Goal: Check status: Check status

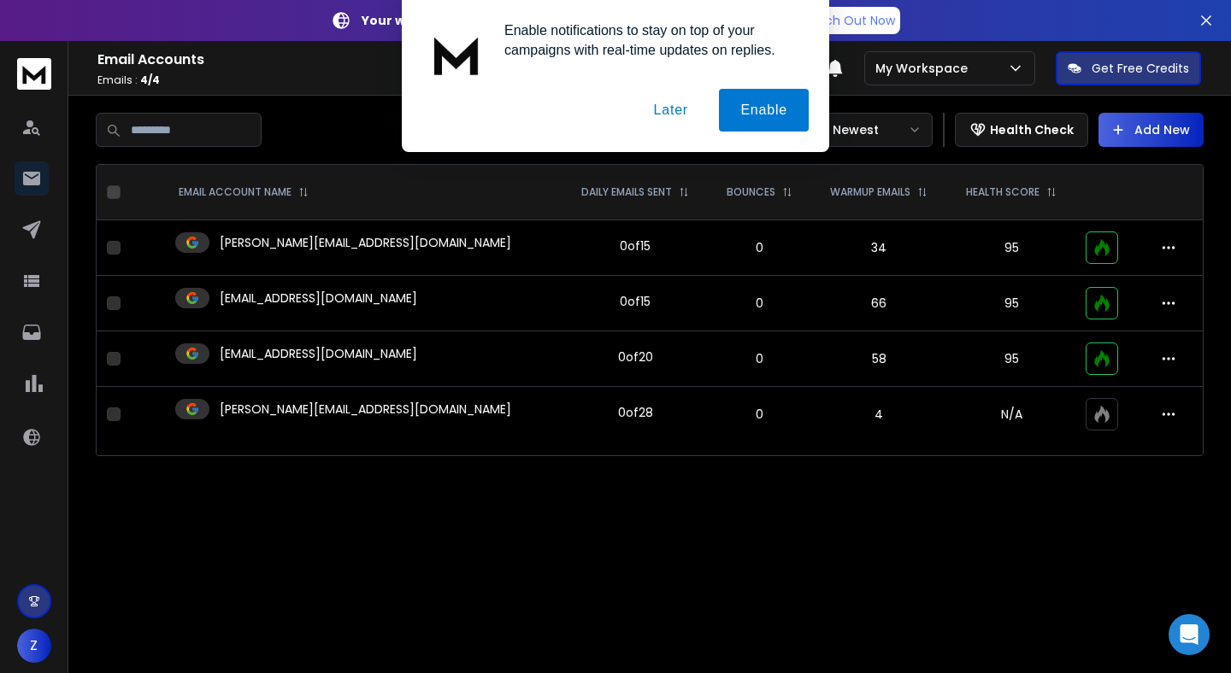
click at [672, 111] on button "Later" at bounding box center [670, 110] width 77 height 43
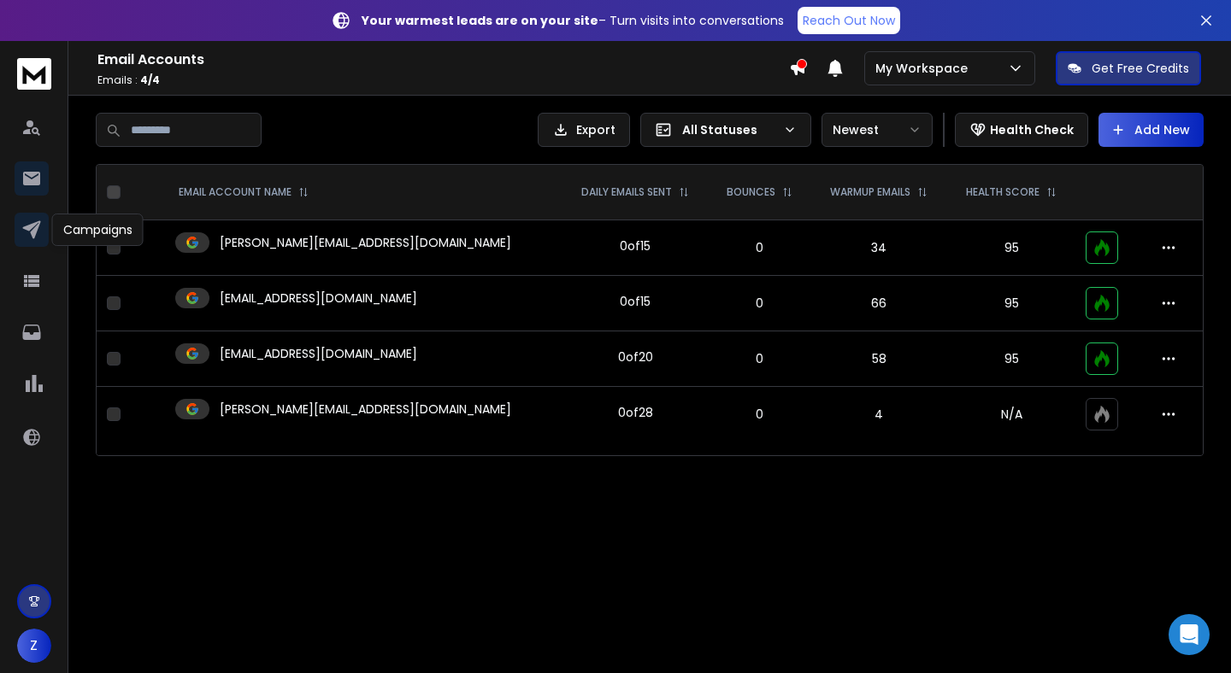
click at [26, 236] on icon at bounding box center [31, 230] width 21 height 21
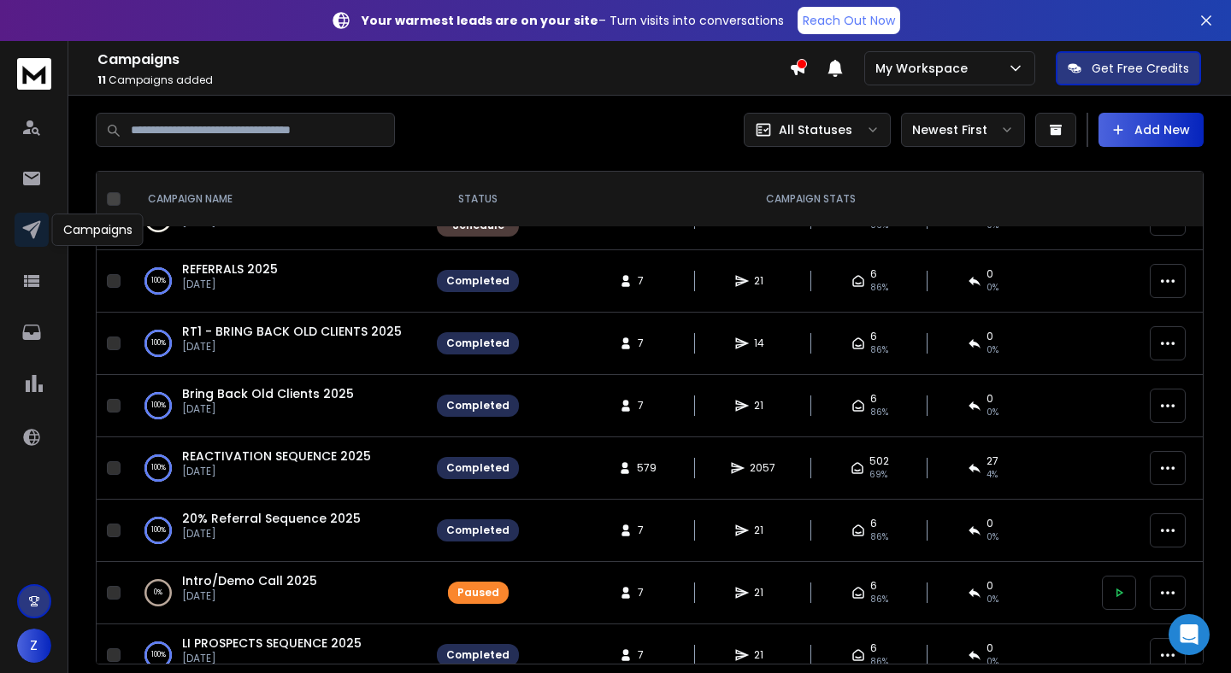
scroll to position [262, 0]
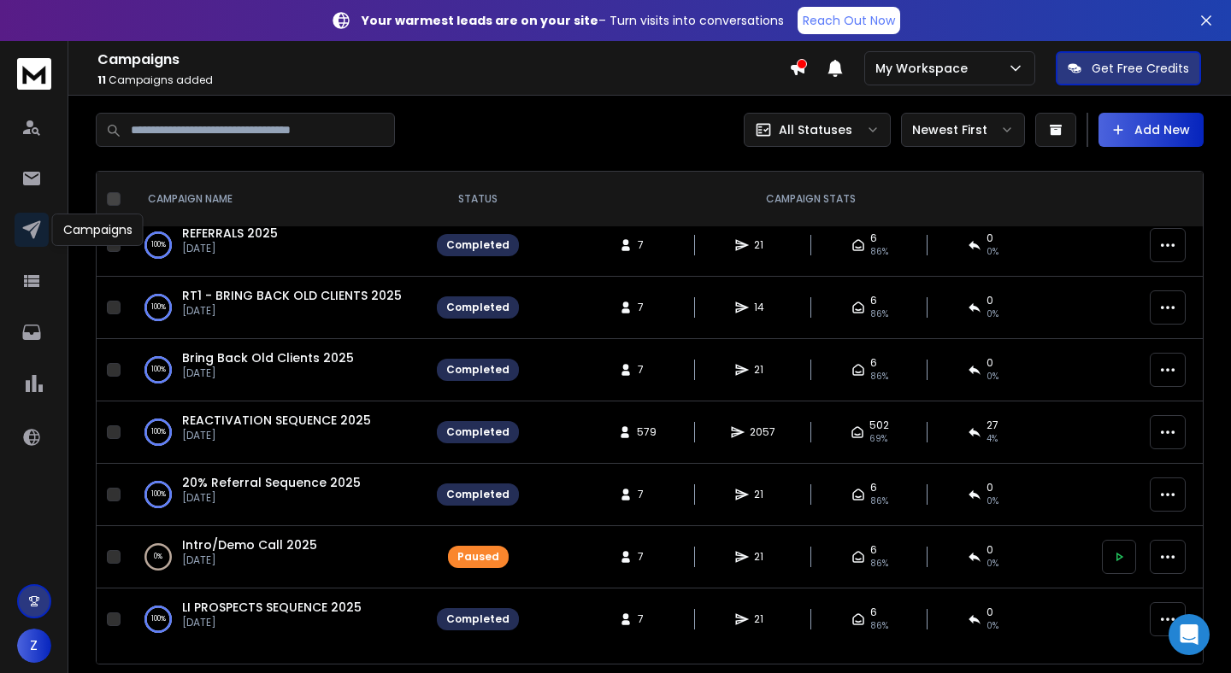
click at [292, 626] on p "[DATE]" at bounding box center [271, 623] width 179 height 14
click at [272, 598] on td "100 % LI PROSPECTS SEQUENCE 2025 [DATE]" at bounding box center [276, 620] width 299 height 62
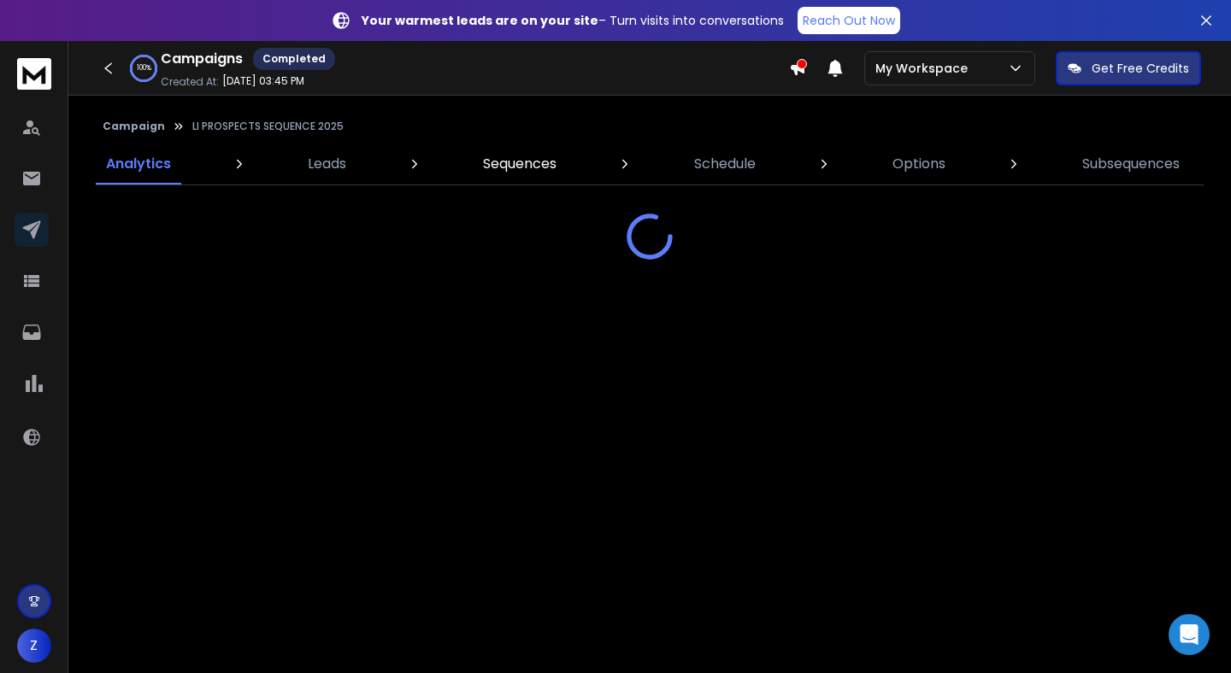
click at [515, 162] on p "Sequences" at bounding box center [520, 164] width 74 height 21
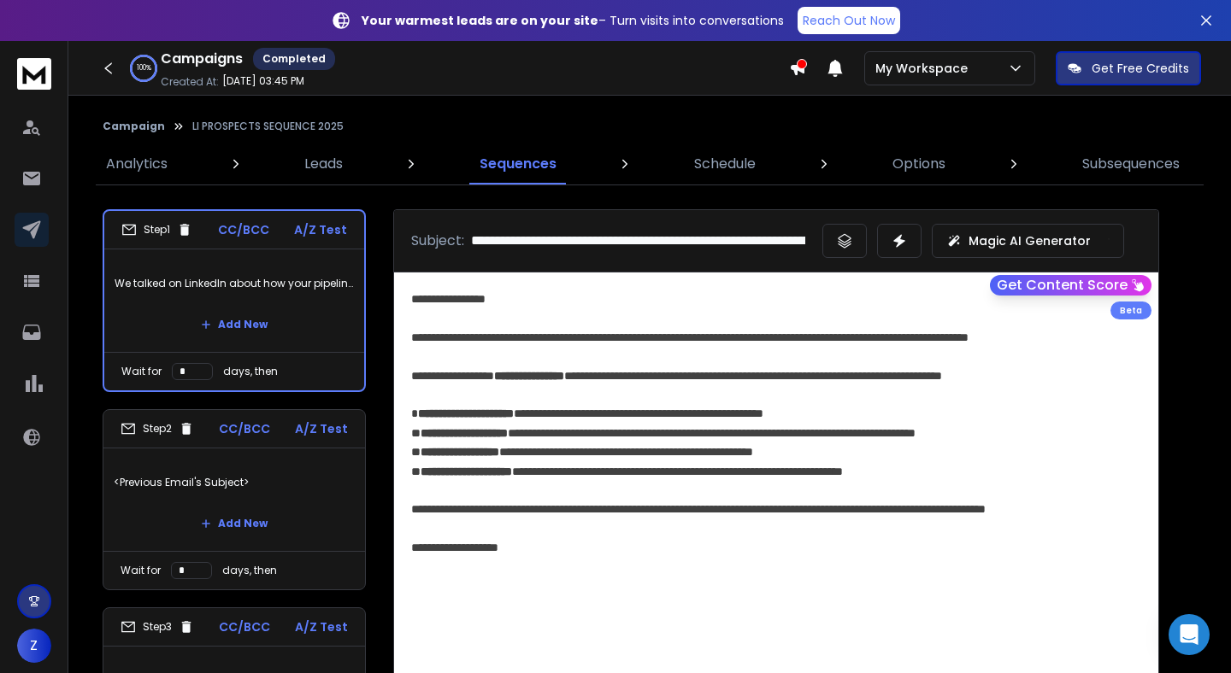
click at [286, 492] on p "<Previous Email's Subject>" at bounding box center [234, 483] width 241 height 48
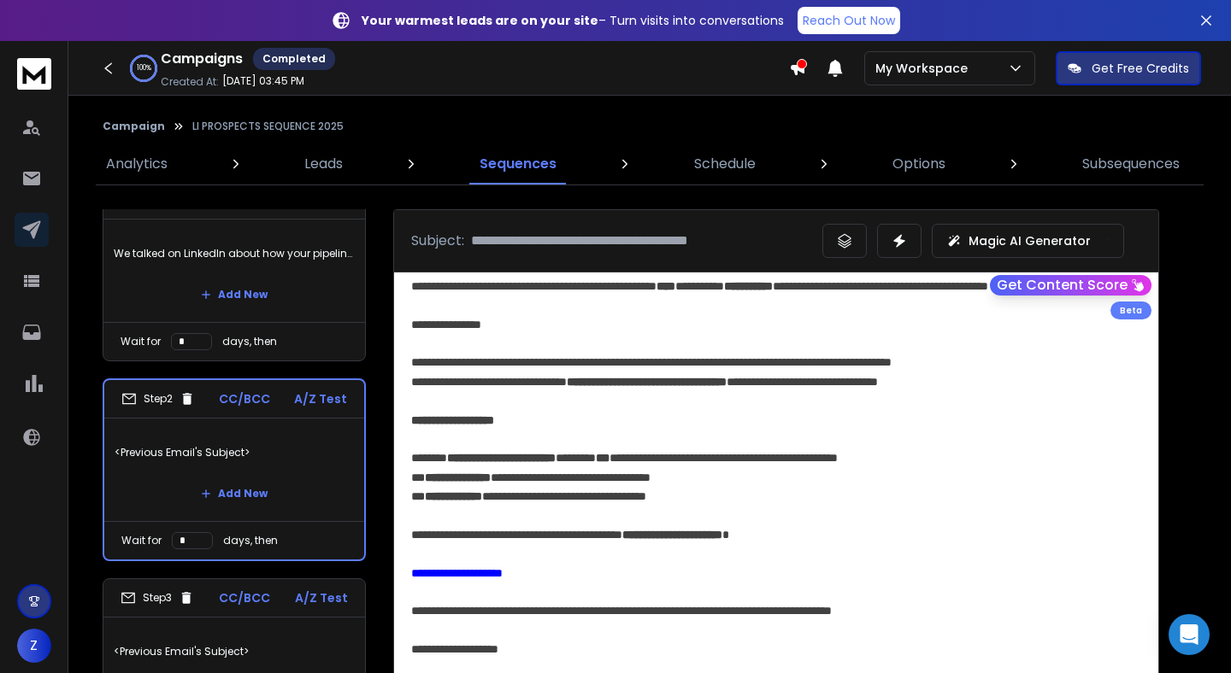
scroll to position [69, 0]
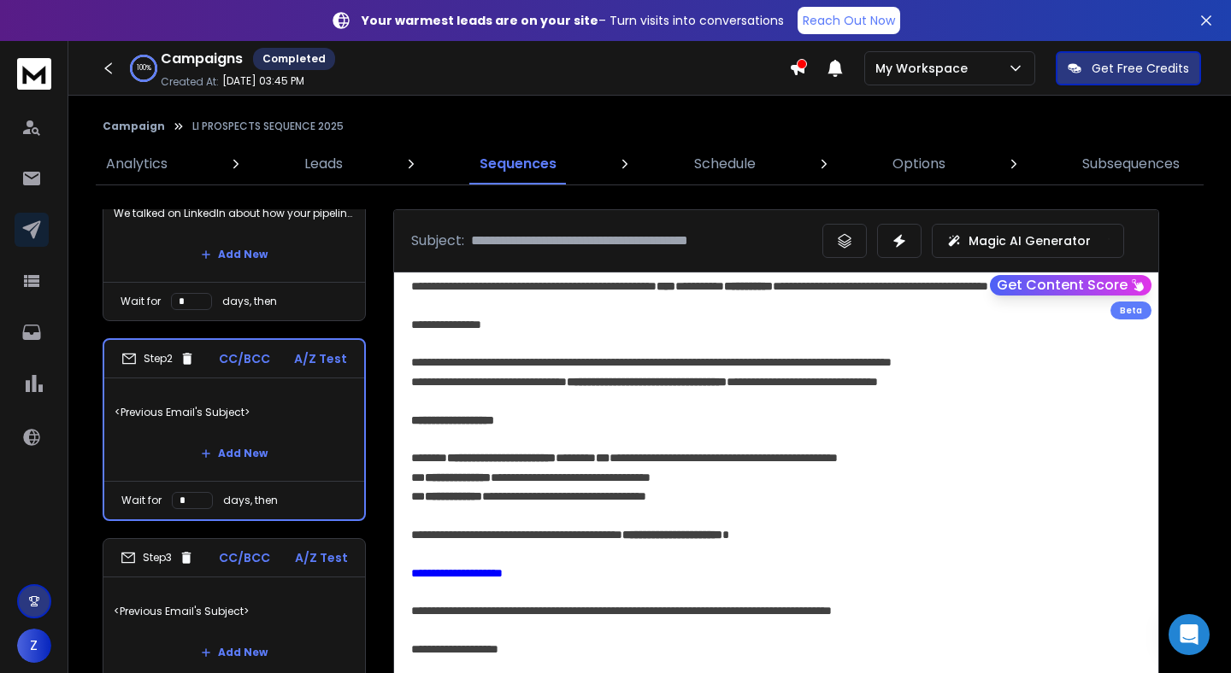
click at [278, 616] on p "<Previous Email's Subject>" at bounding box center [234, 612] width 241 height 48
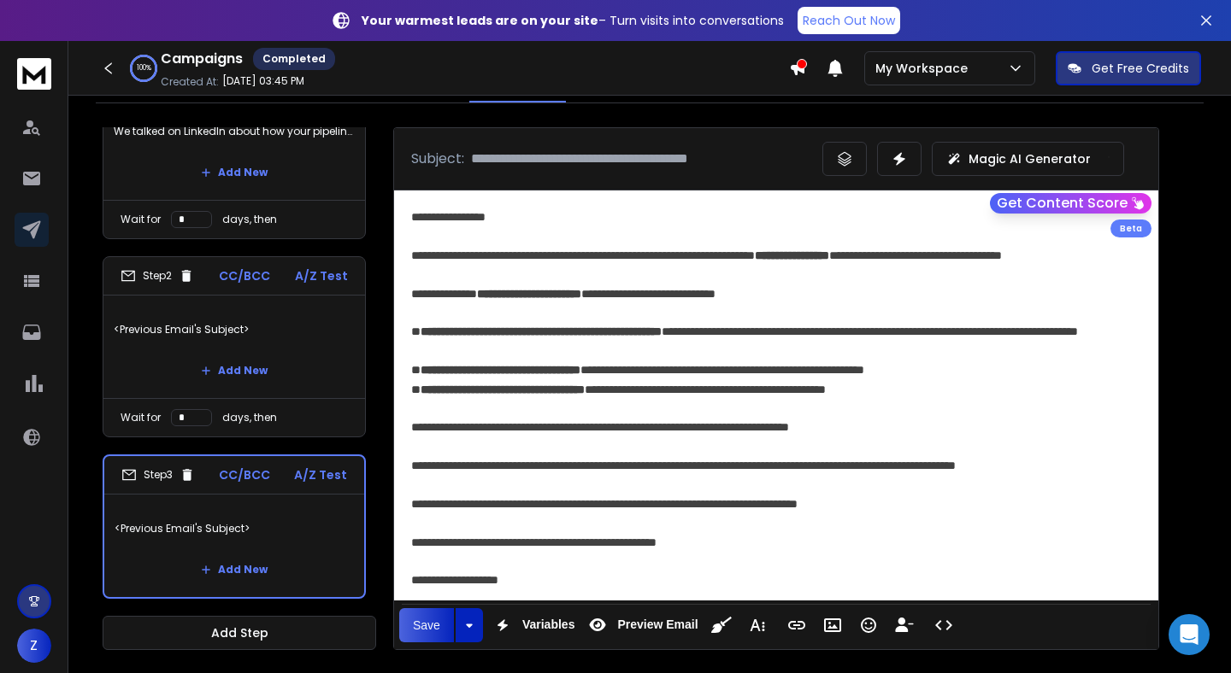
scroll to position [13, 0]
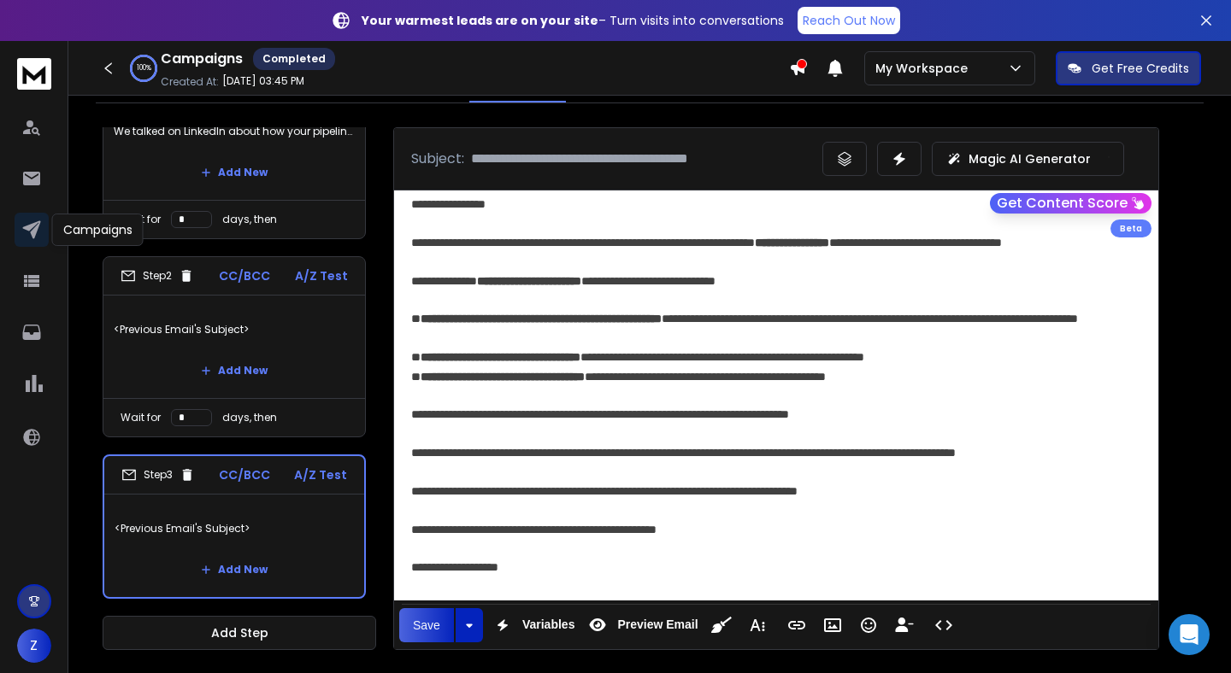
click at [27, 237] on icon at bounding box center [31, 230] width 21 height 21
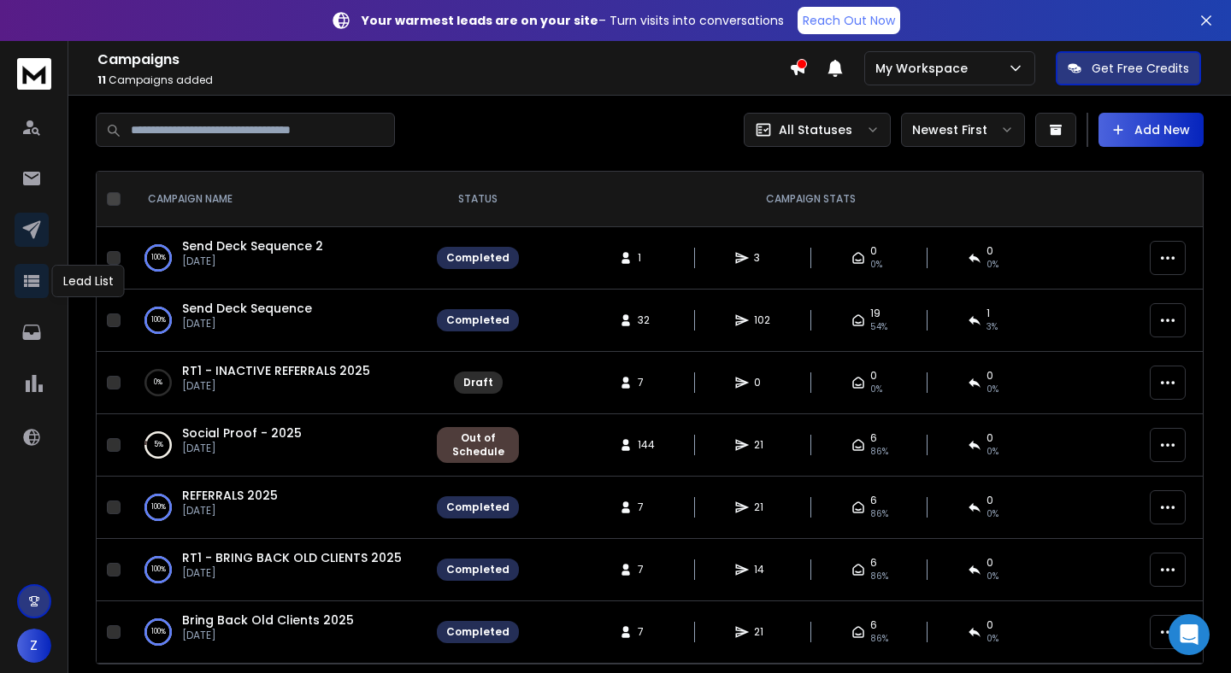
click at [39, 284] on icon at bounding box center [31, 281] width 21 height 21
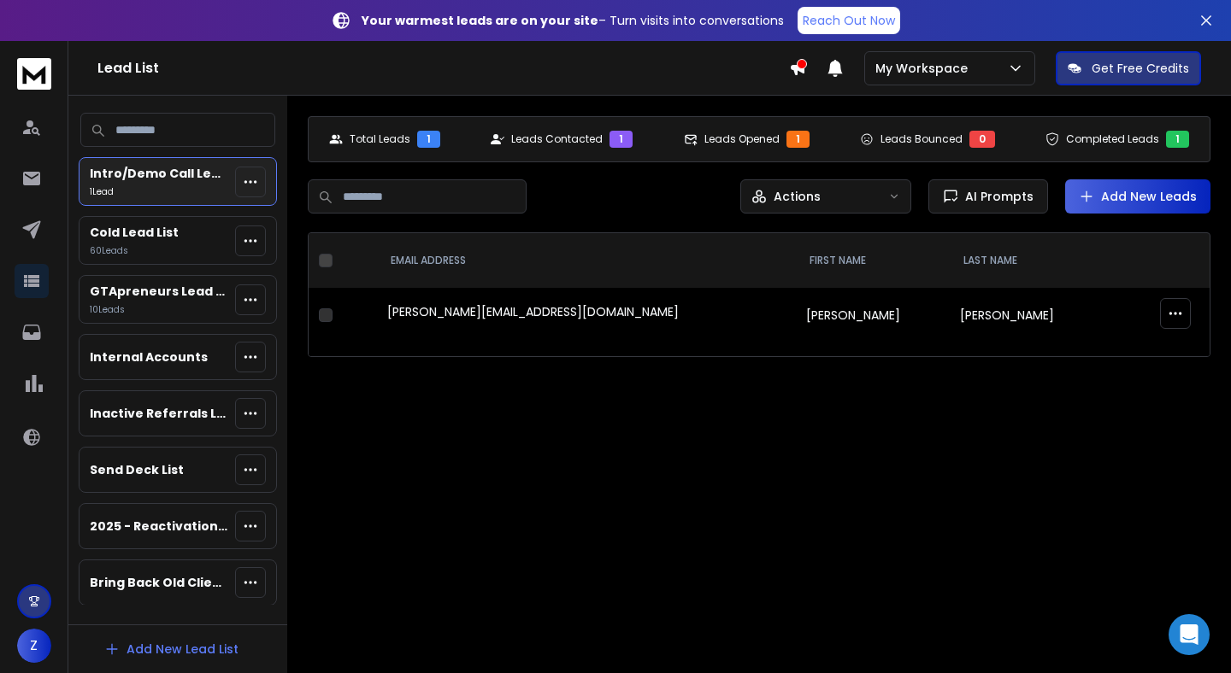
scroll to position [71, 0]
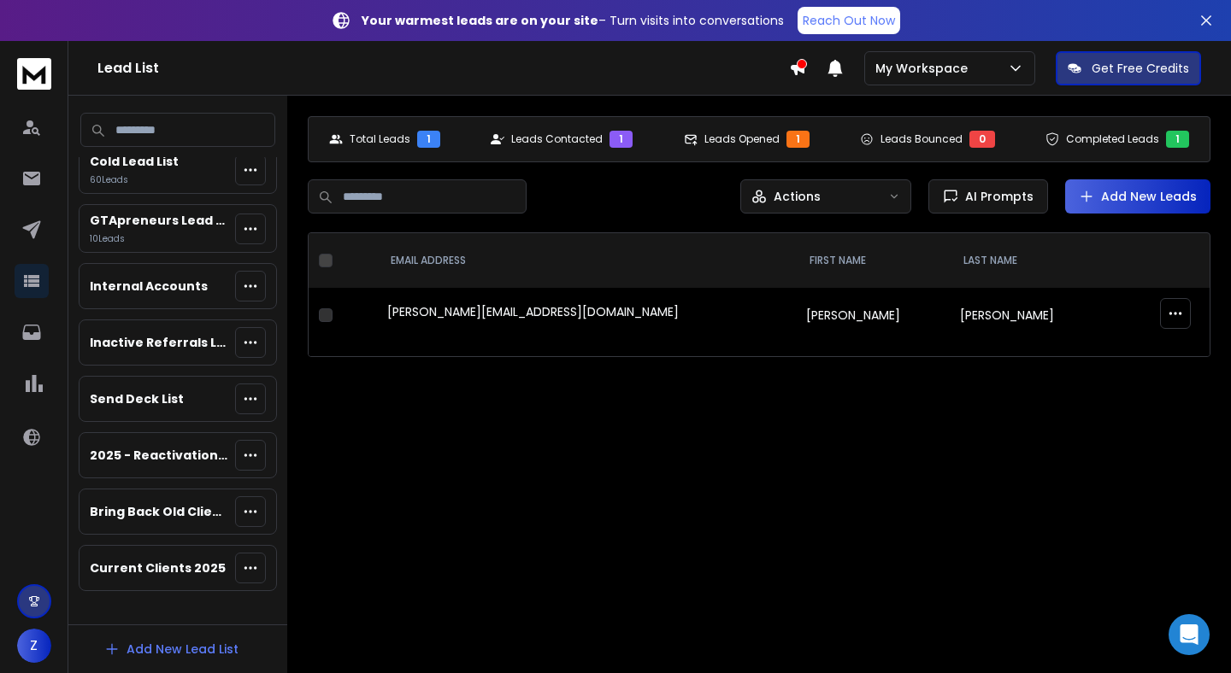
click at [131, 471] on div "2025 - Reactivation Lead List" at bounding box center [178, 455] width 198 height 46
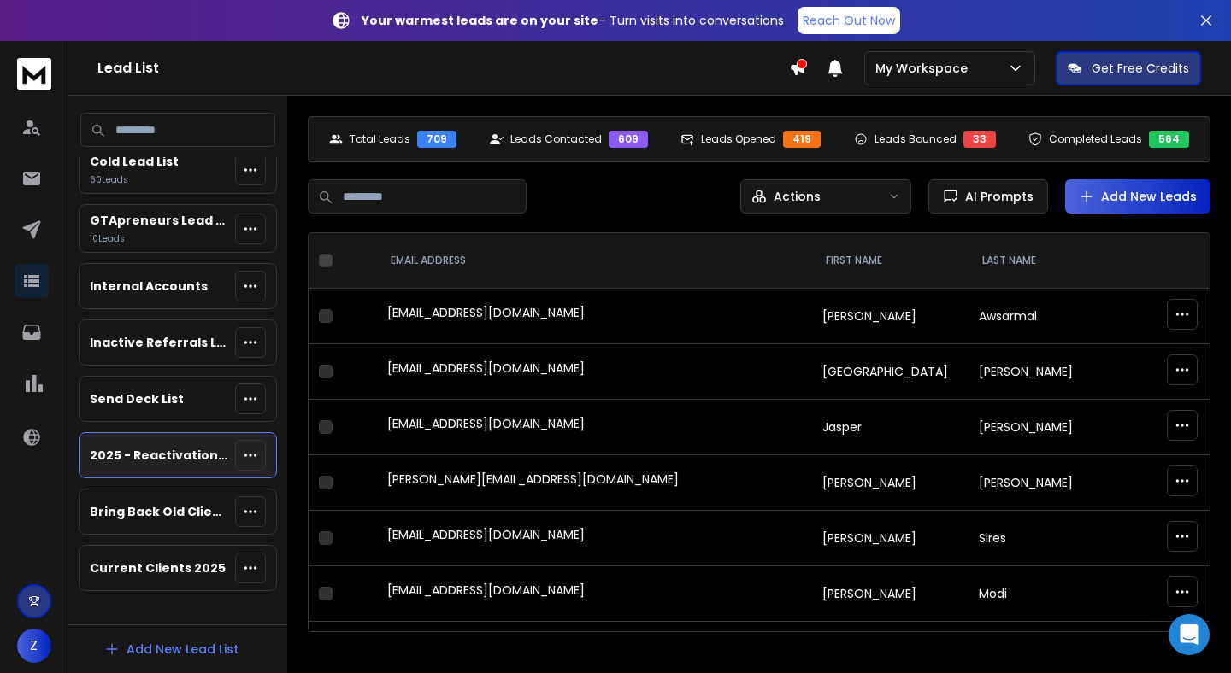
click at [236, 463] on button "button" at bounding box center [250, 455] width 31 height 31
click at [243, 459] on icon "button" at bounding box center [250, 455] width 15 height 15
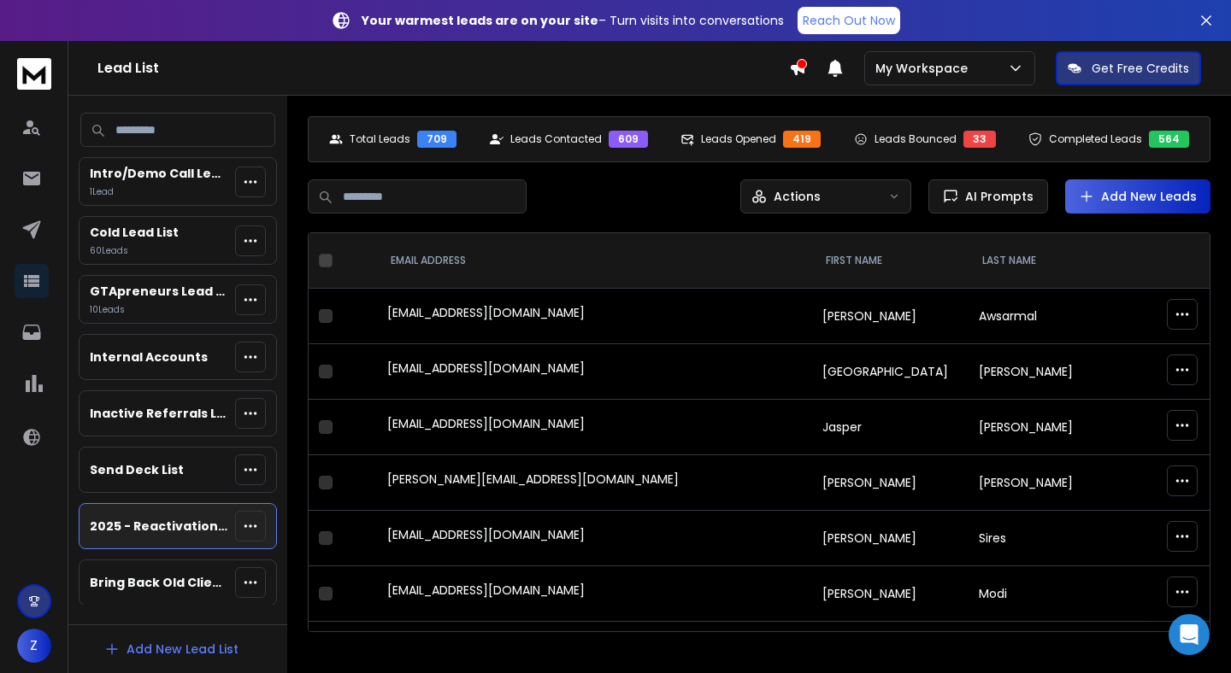
click at [169, 240] on p "Cold Lead List" at bounding box center [134, 232] width 89 height 17
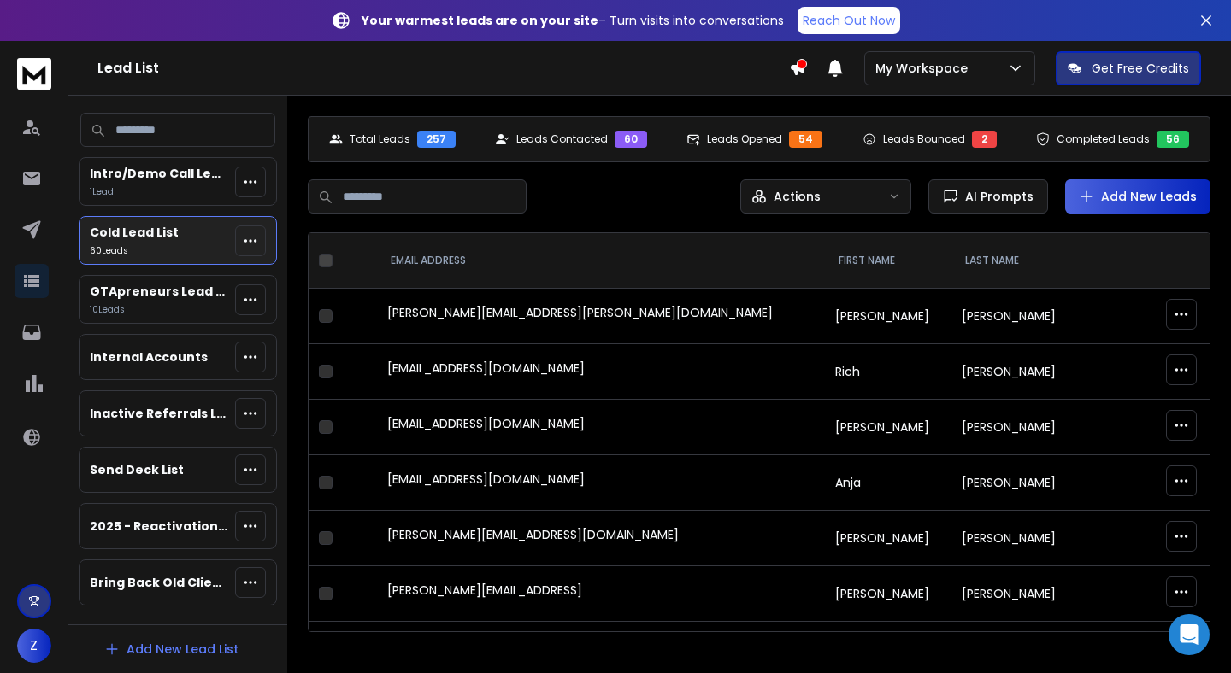
click at [625, 310] on div "[PERSON_NAME][EMAIL_ADDRESS][PERSON_NAME][DOMAIN_NAME]" at bounding box center [600, 316] width 427 height 24
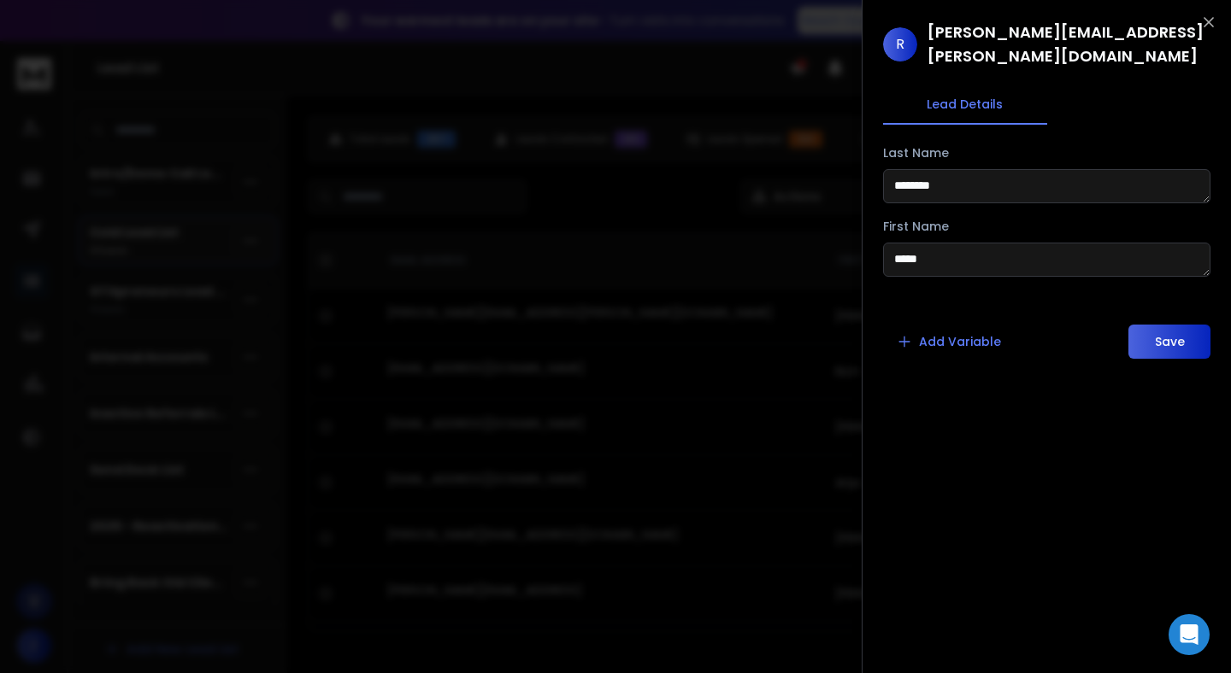
click at [647, 468] on div at bounding box center [615, 336] width 1231 height 673
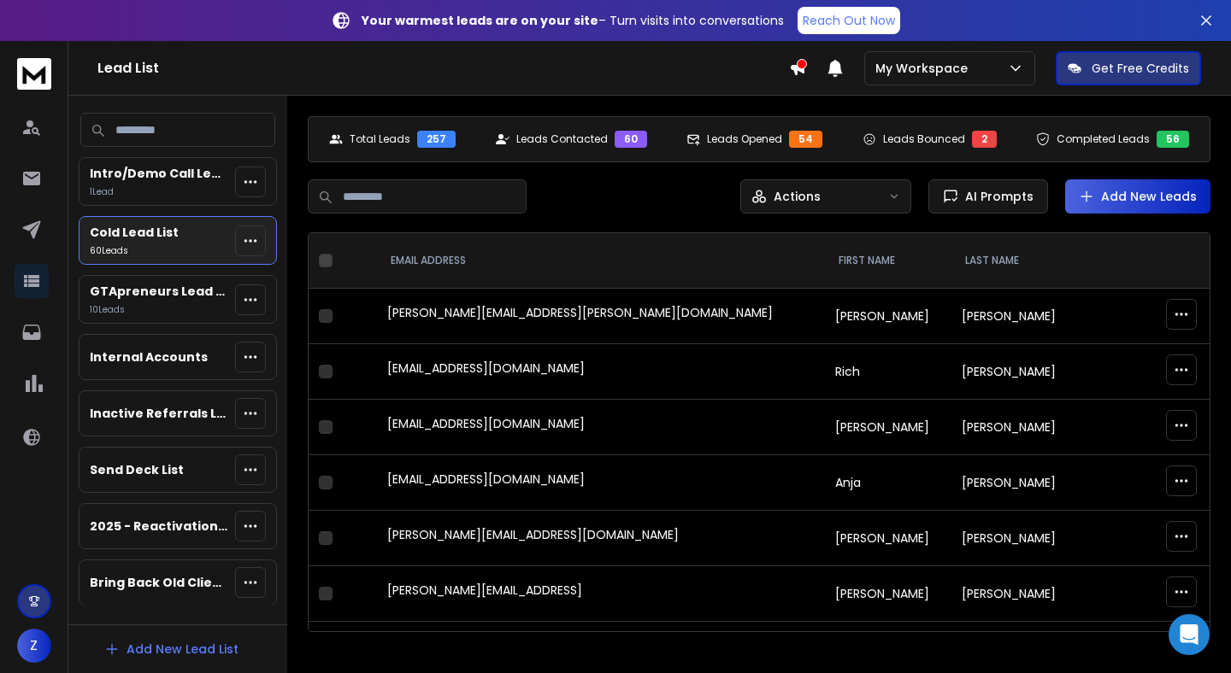
click at [567, 477] on div "[EMAIL_ADDRESS][DOMAIN_NAME]" at bounding box center [600, 483] width 427 height 24
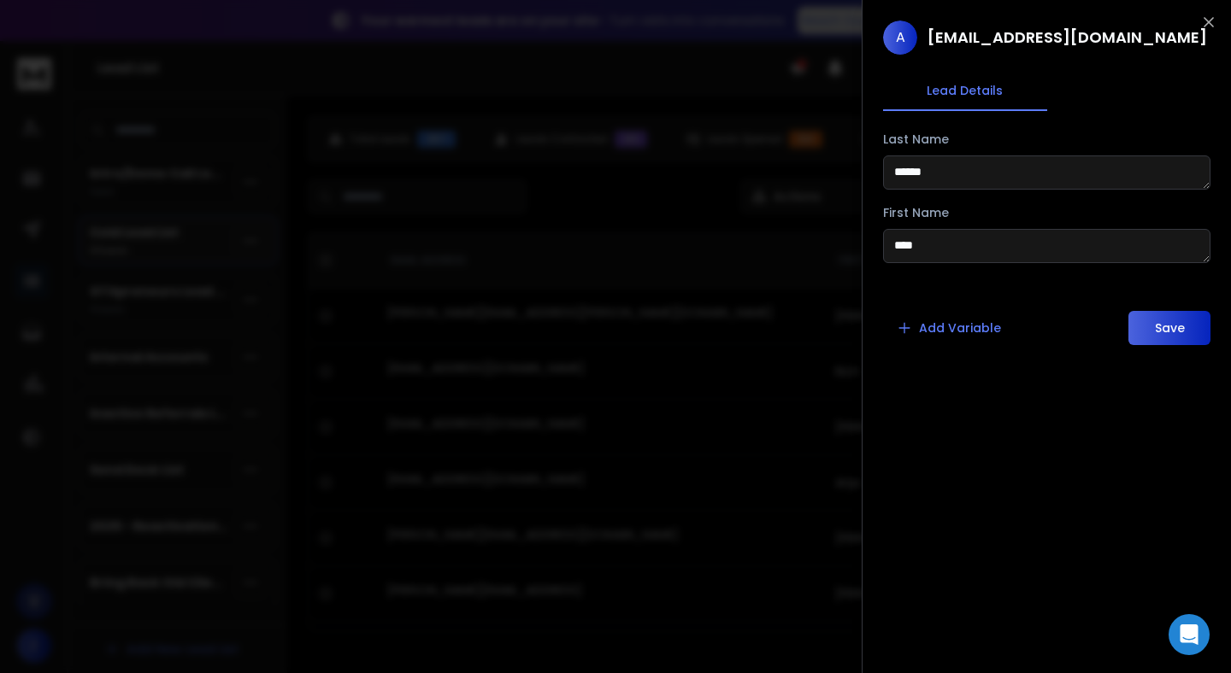
click at [971, 95] on button "Lead Details" at bounding box center [965, 91] width 164 height 39
click at [1209, 25] on icon "button" at bounding box center [1208, 22] width 17 height 17
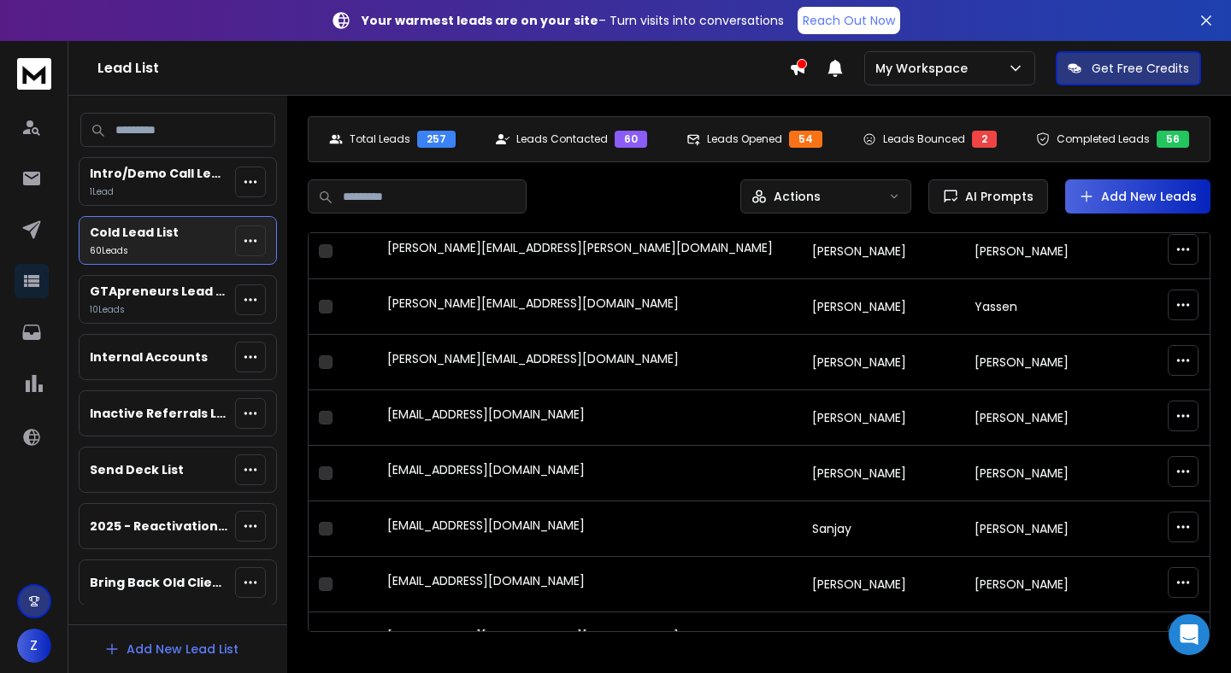
scroll to position [5225, 0]
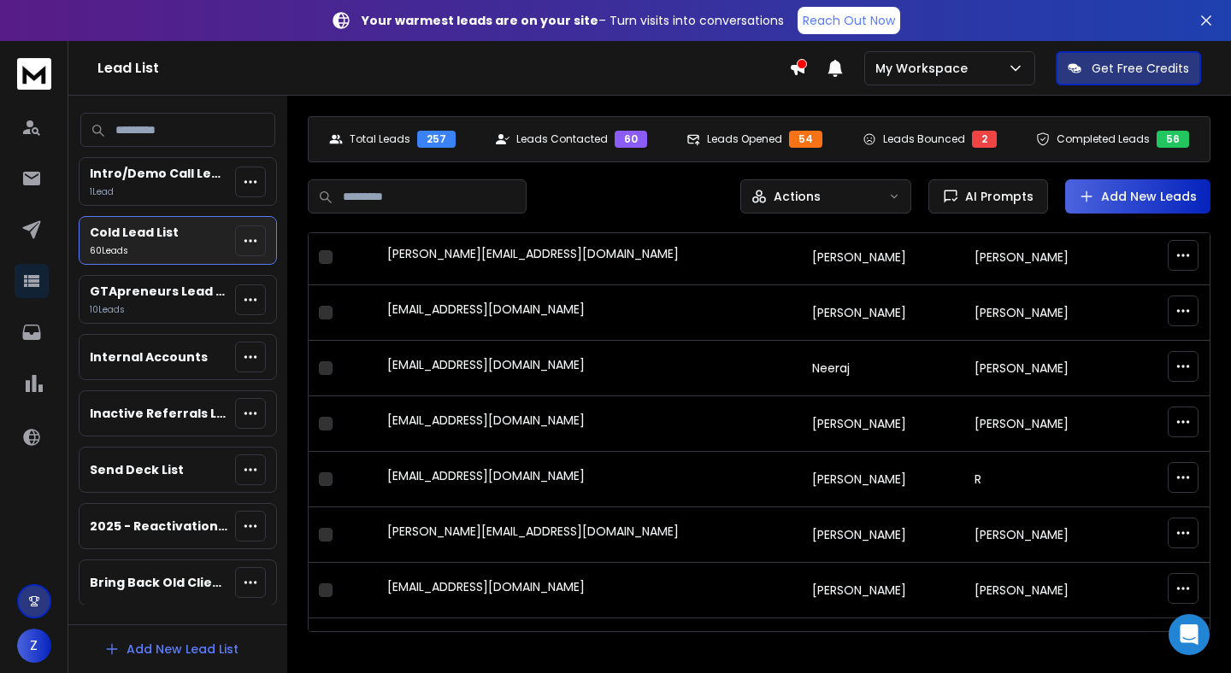
click at [602, 511] on td "[PERSON_NAME][EMAIL_ADDRESS][DOMAIN_NAME]" at bounding box center [589, 536] width 425 height 56
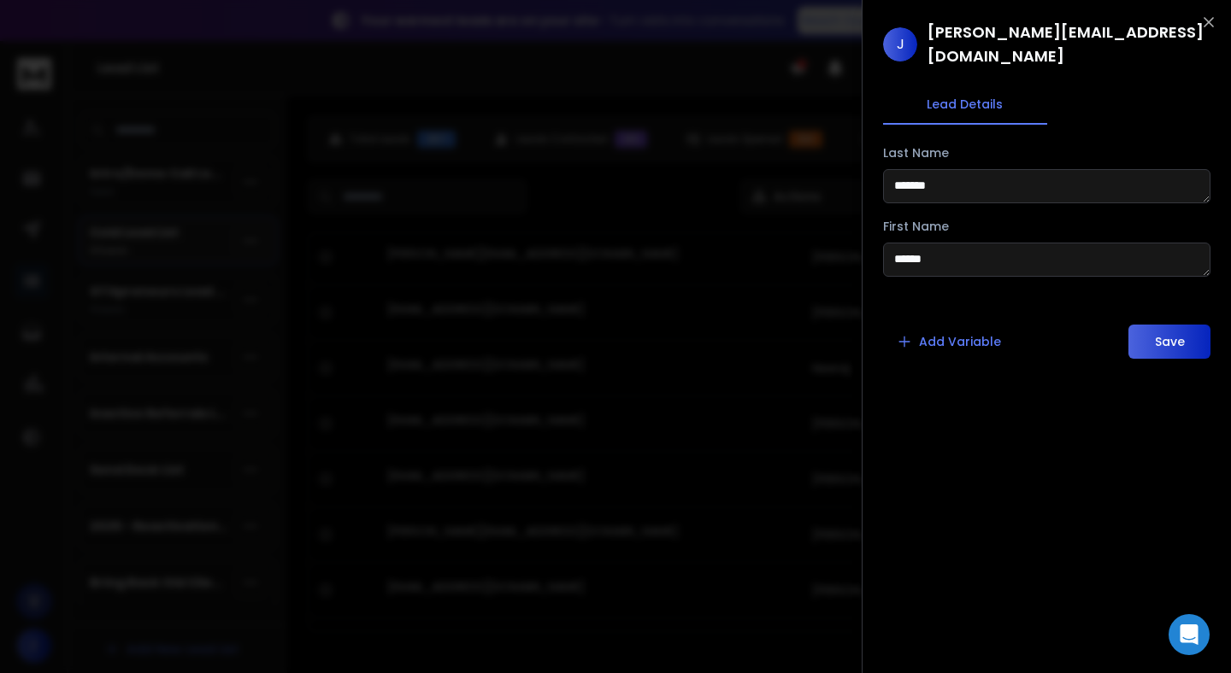
click at [653, 459] on div at bounding box center [615, 336] width 1231 height 673
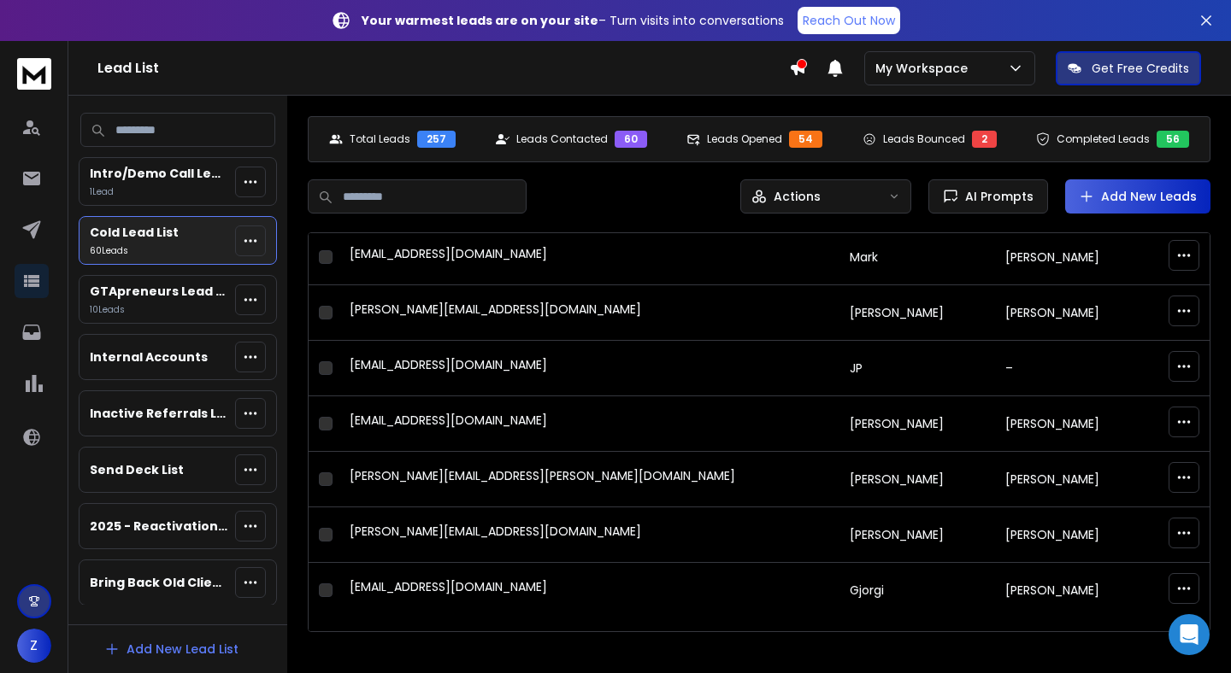
scroll to position [13947, 0]
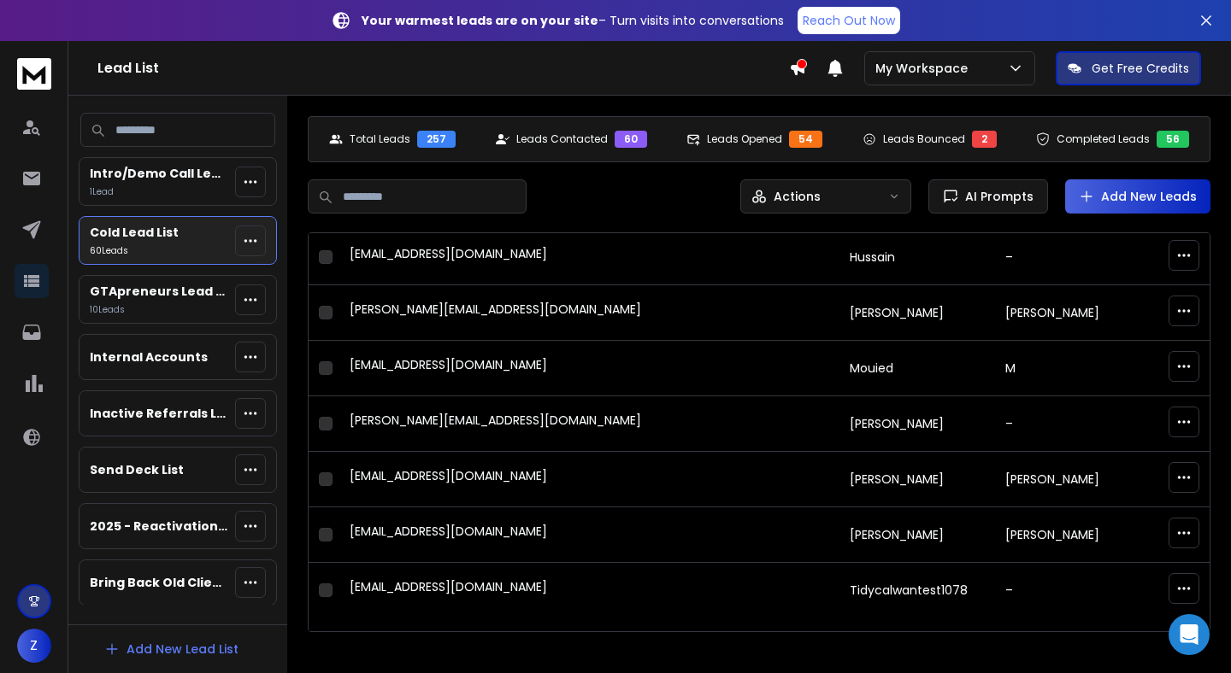
click at [638, 529] on div "[EMAIL_ADDRESS][DOMAIN_NAME]" at bounding box center [589, 535] width 479 height 24
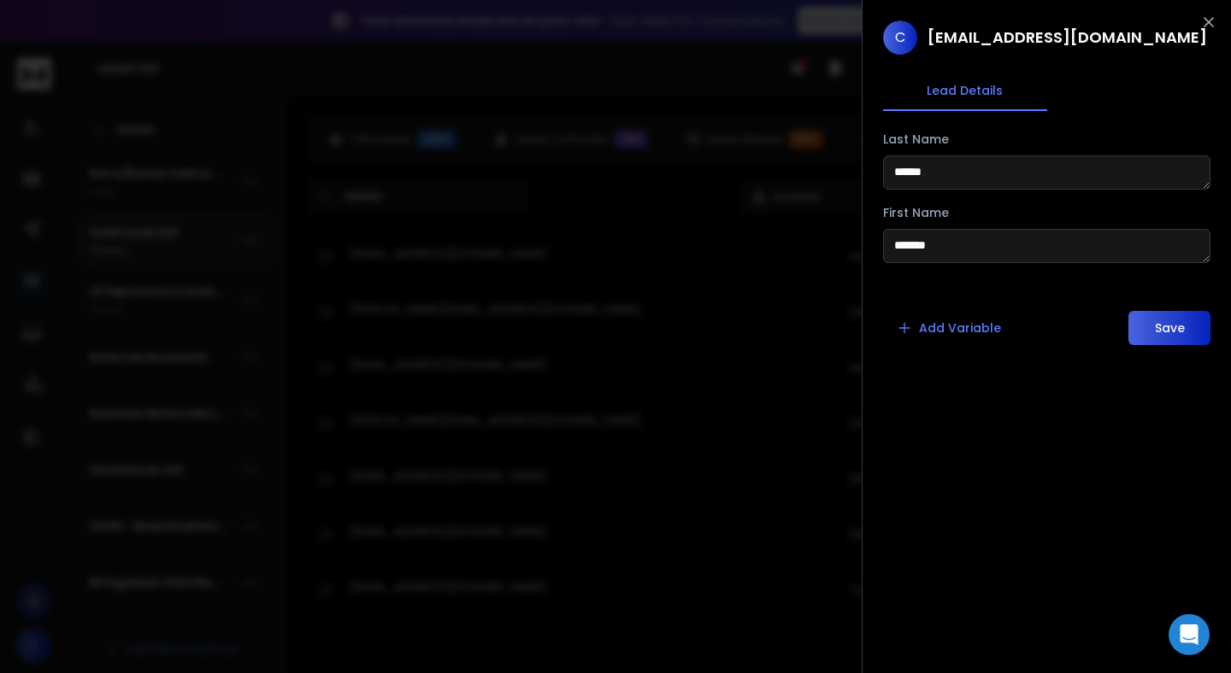
click at [645, 348] on div at bounding box center [615, 336] width 1231 height 673
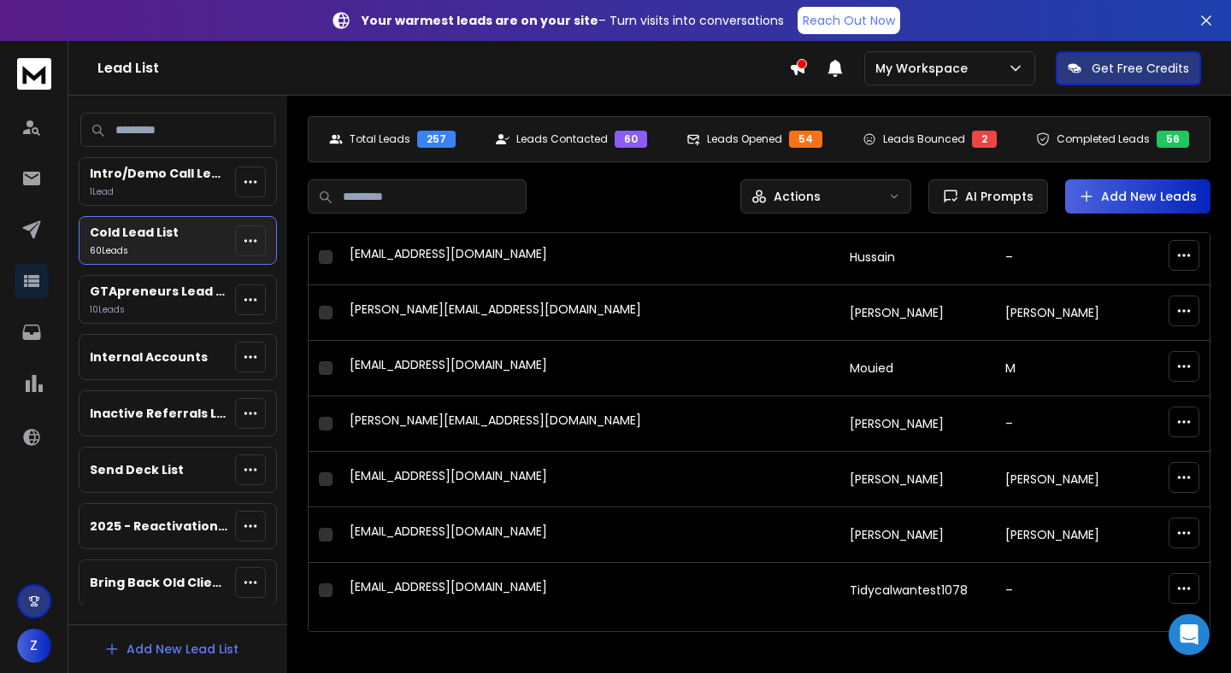
click at [577, 283] on td "[EMAIL_ADDRESS][DOMAIN_NAME]" at bounding box center [589, 258] width 500 height 56
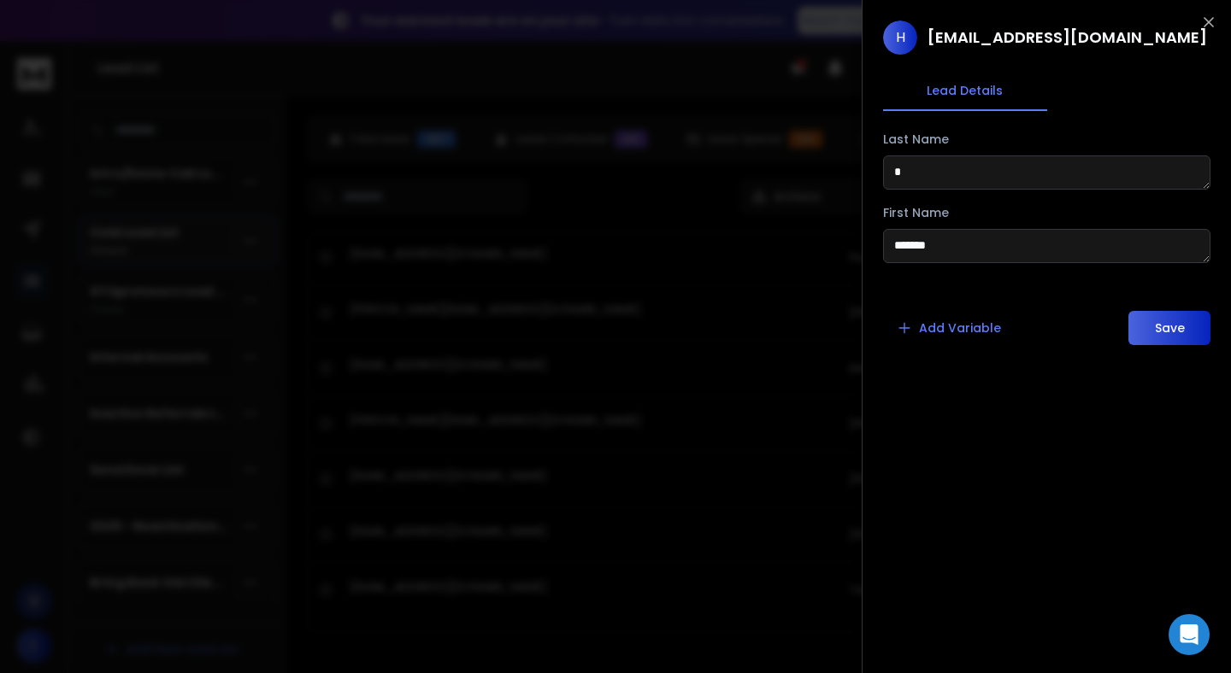
click at [577, 283] on div at bounding box center [615, 336] width 1231 height 673
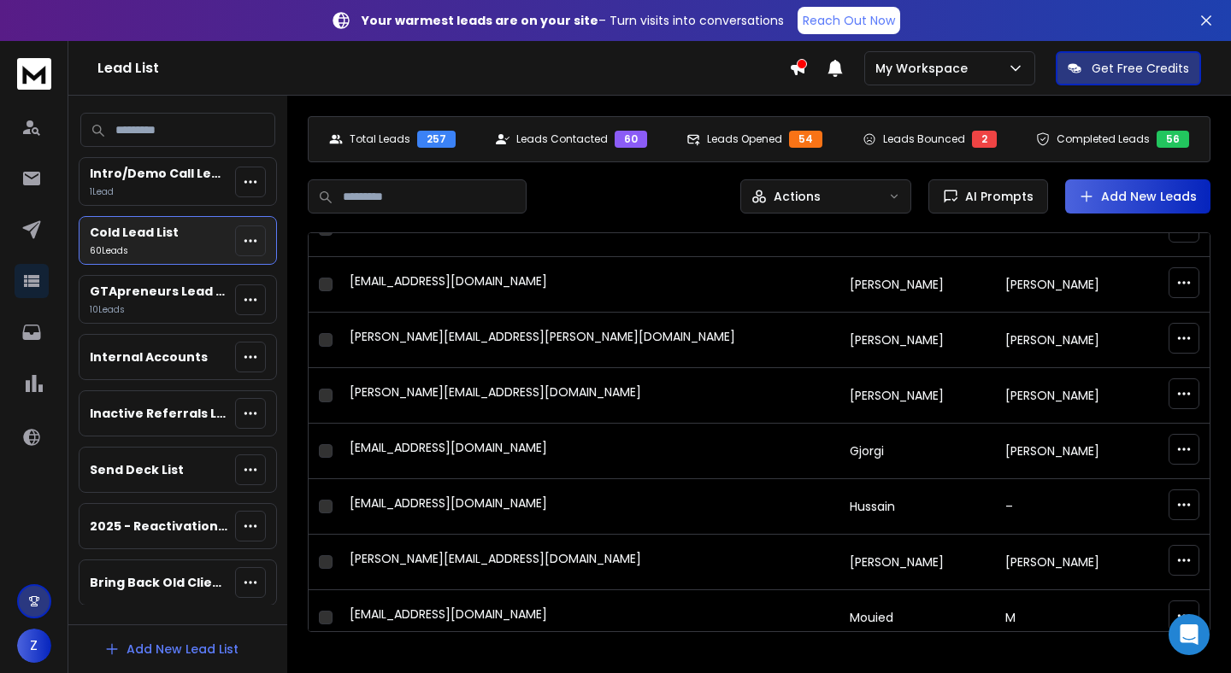
scroll to position [13664, 0]
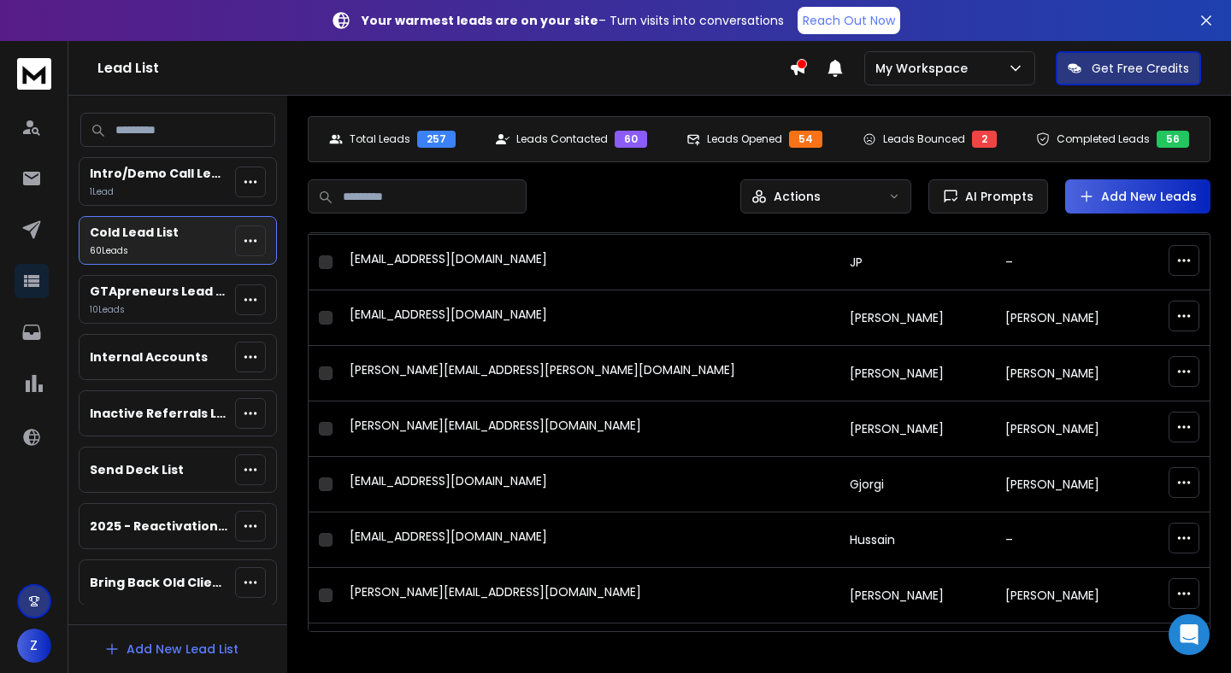
click at [583, 311] on div "[EMAIL_ADDRESS][DOMAIN_NAME]" at bounding box center [589, 318] width 479 height 24
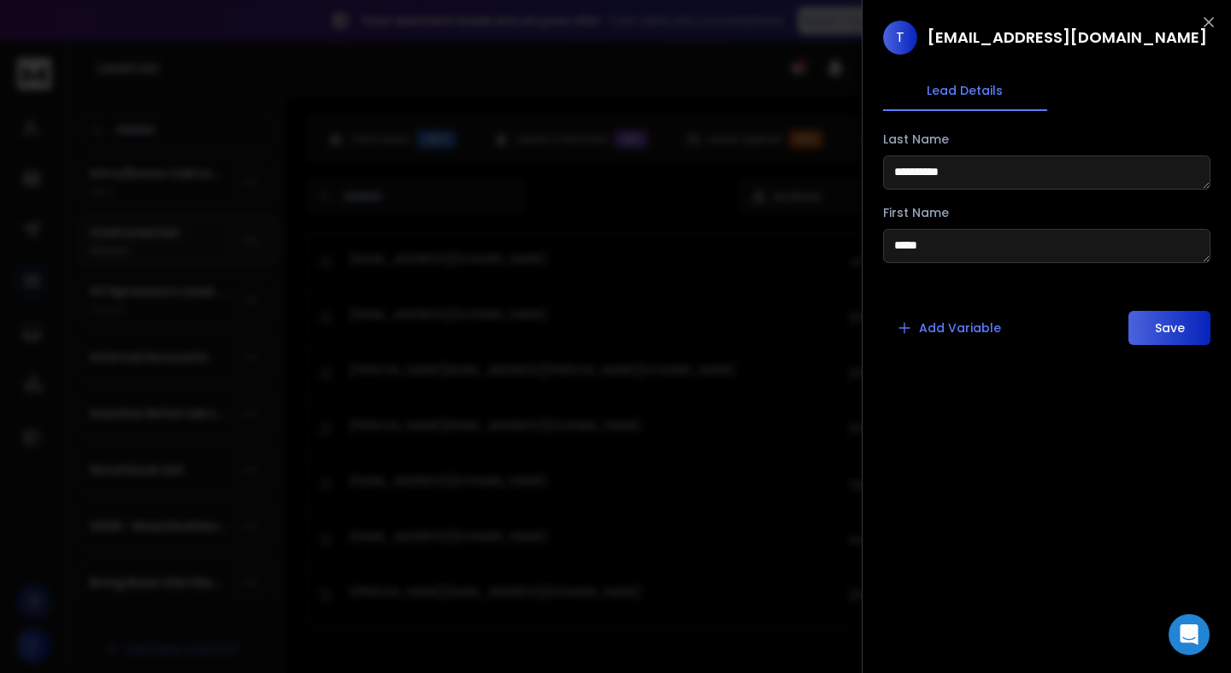
click at [582, 311] on div at bounding box center [615, 336] width 1231 height 673
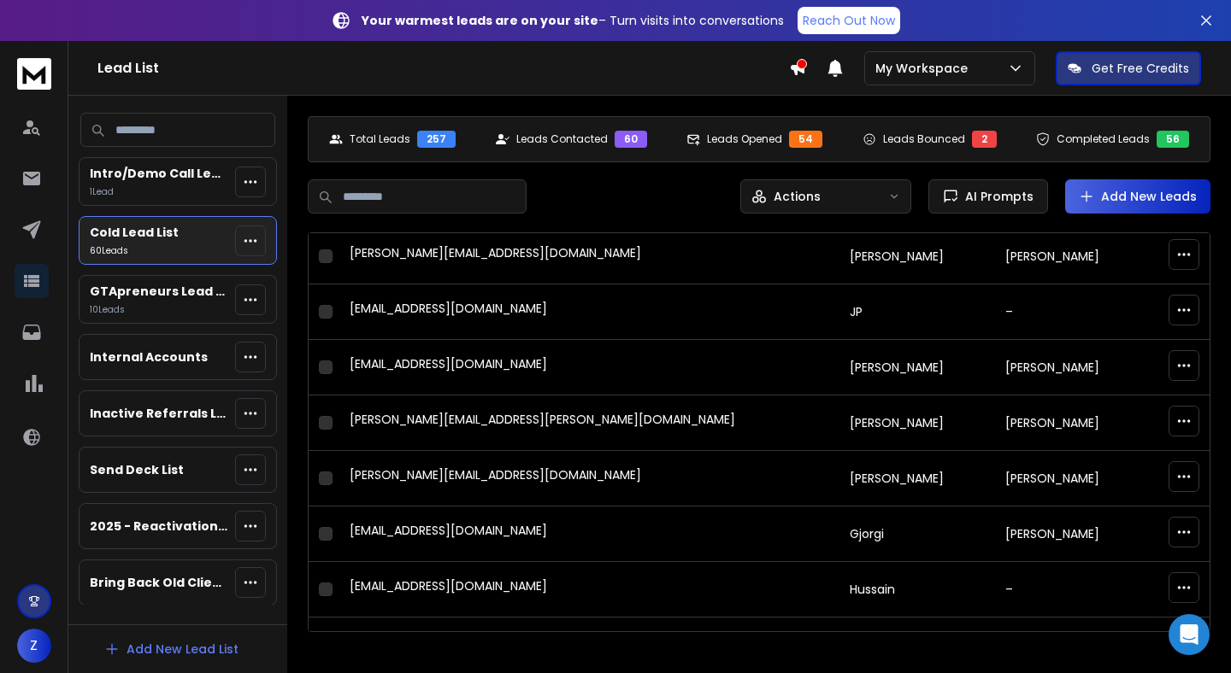
scroll to position [13611, 0]
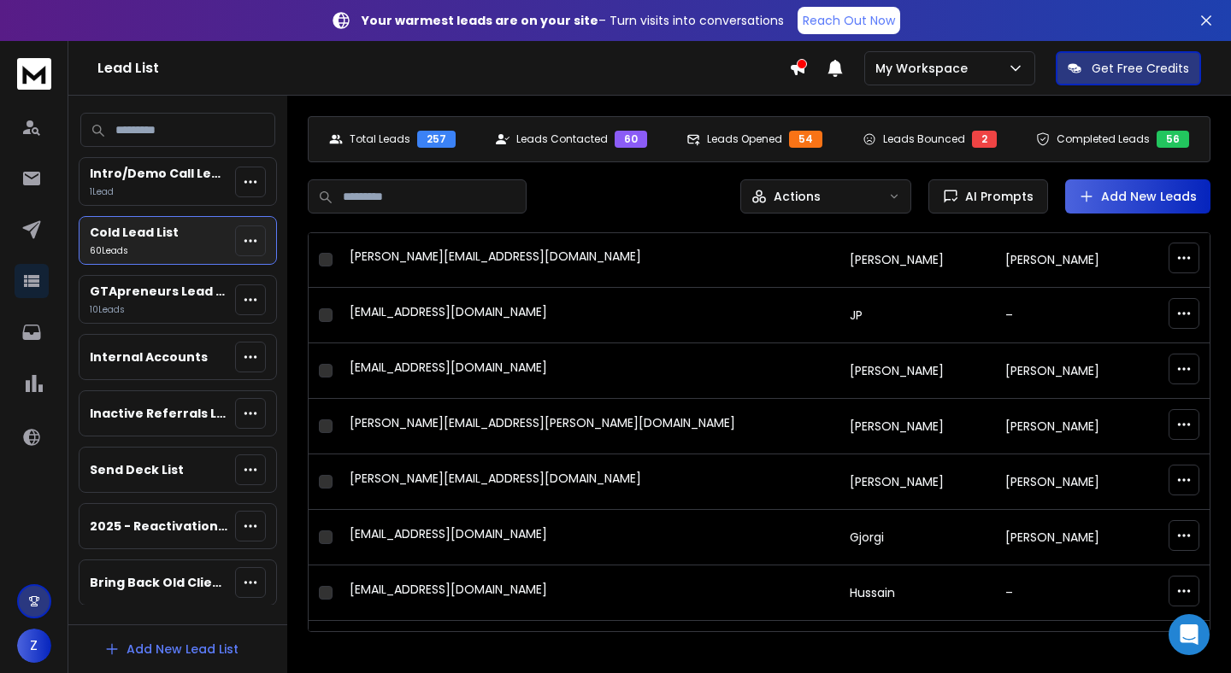
click at [582, 311] on div "[EMAIL_ADDRESS][DOMAIN_NAME]" at bounding box center [589, 315] width 479 height 24
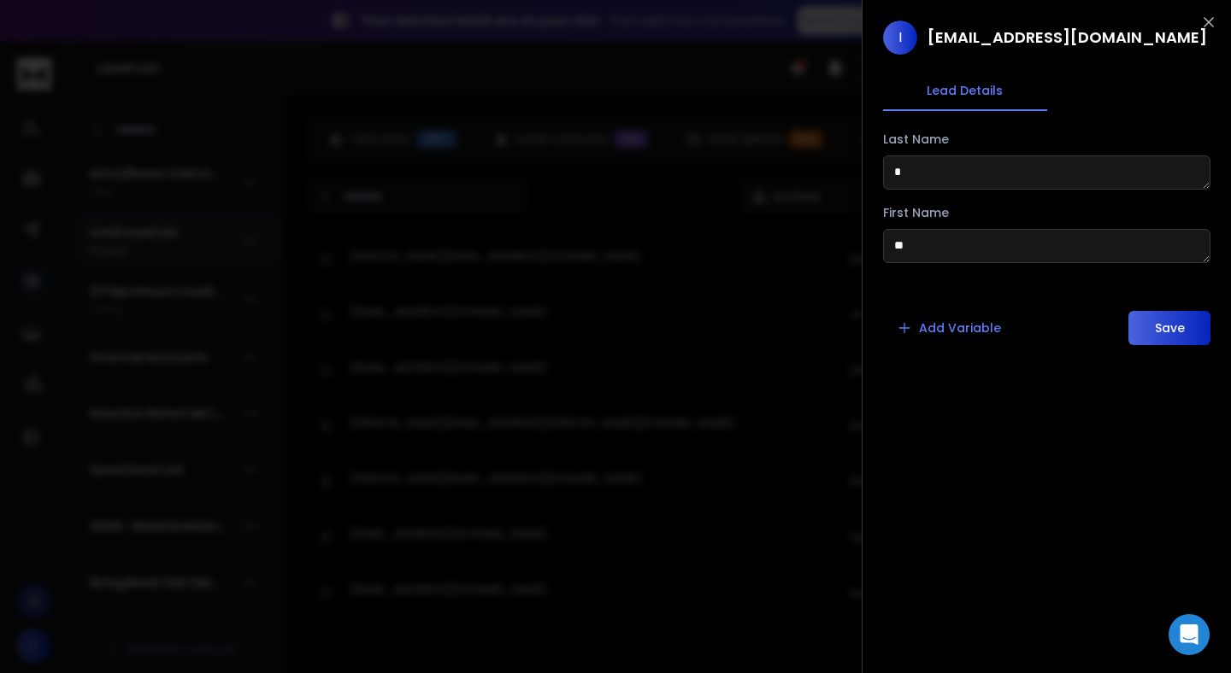
click at [610, 309] on div at bounding box center [615, 336] width 1231 height 673
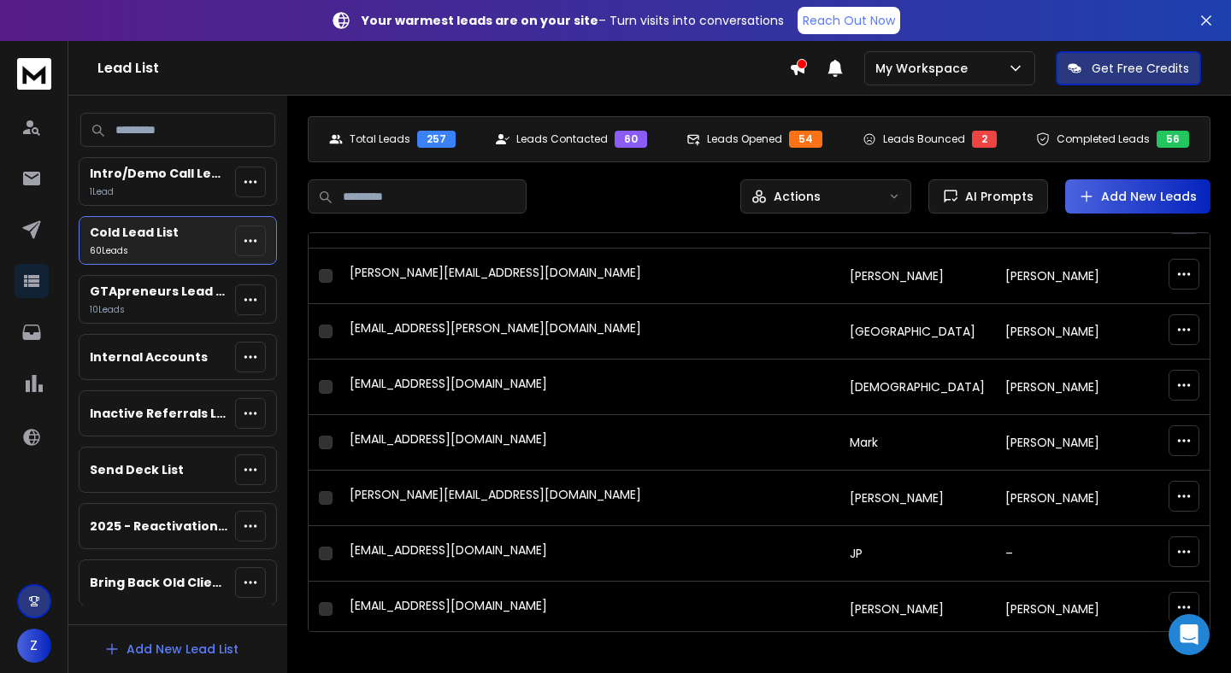
scroll to position [13344, 0]
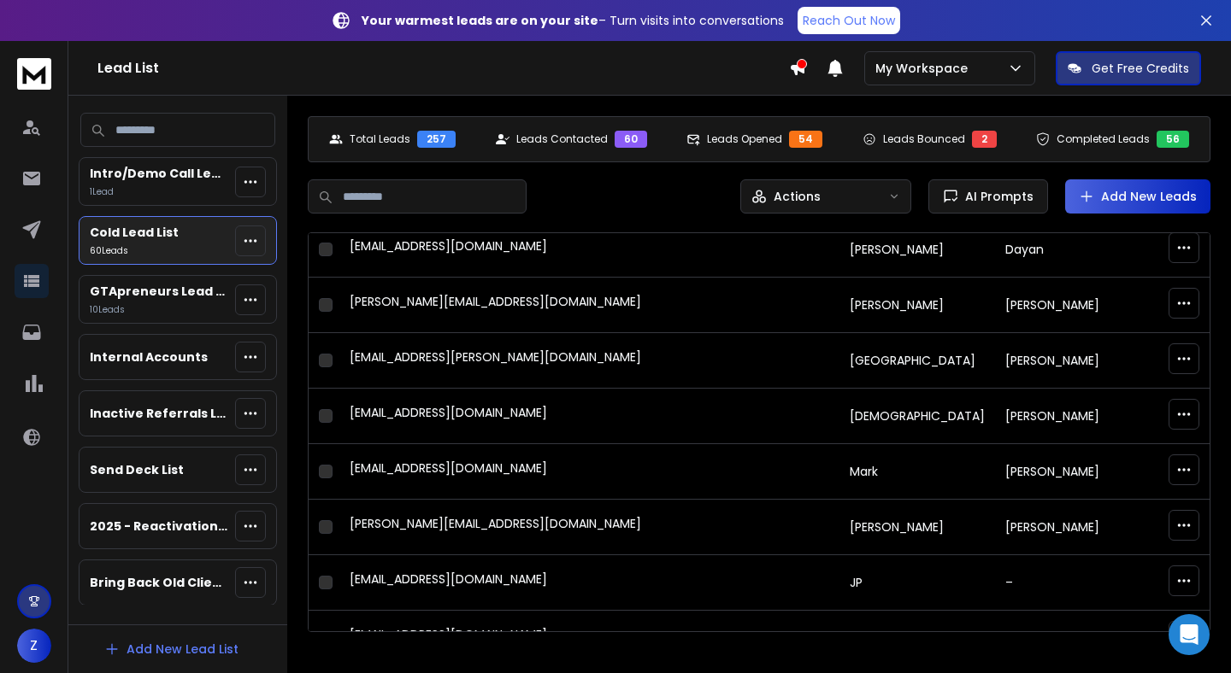
click at [610, 309] on div "[PERSON_NAME][EMAIL_ADDRESS][DOMAIN_NAME]" at bounding box center [589, 305] width 479 height 24
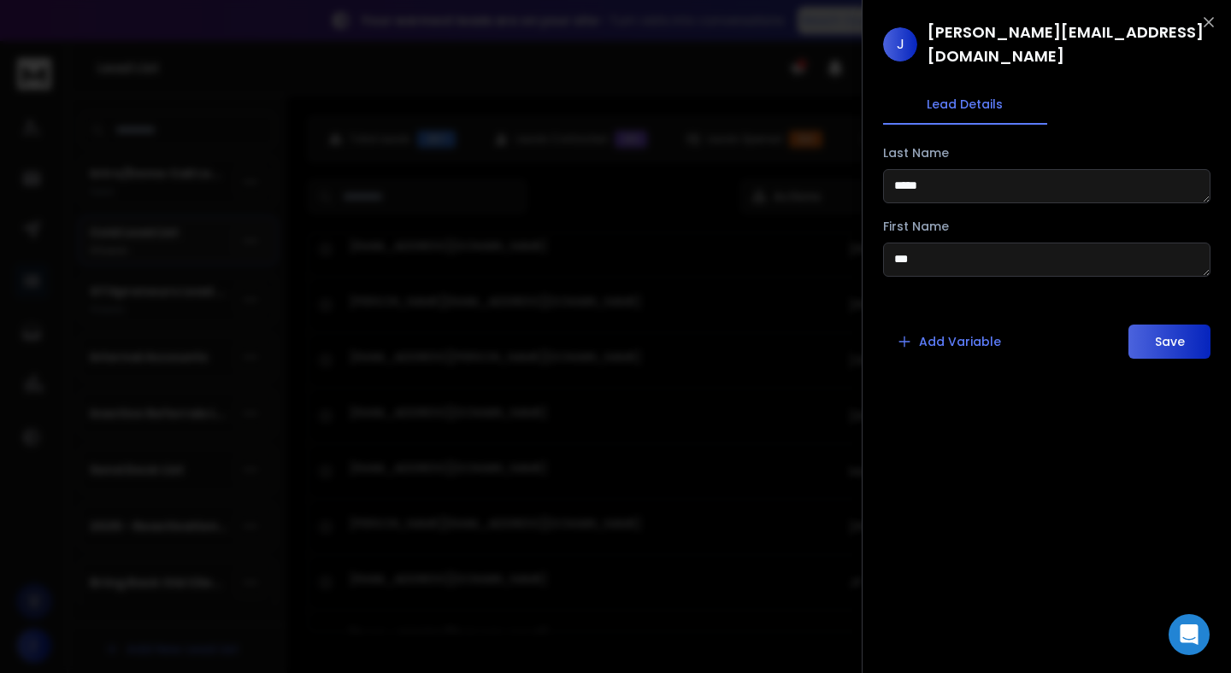
click at [666, 368] on div at bounding box center [615, 336] width 1231 height 673
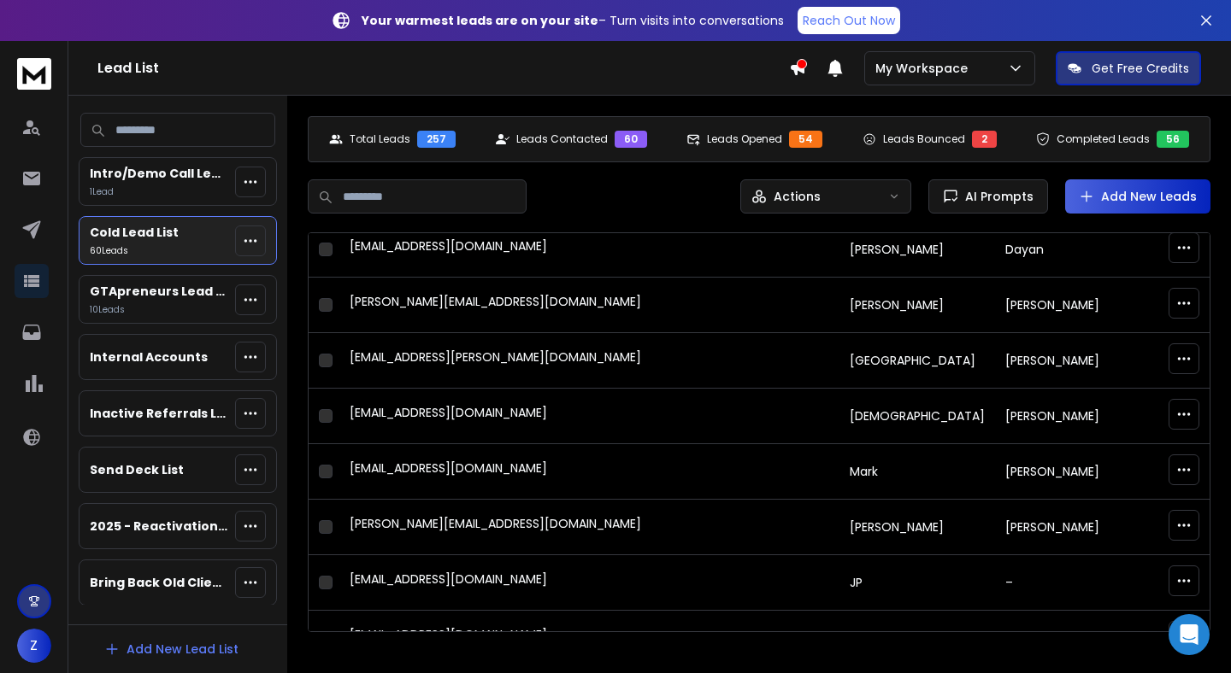
click at [145, 539] on div "2025 - Reactivation Lead List" at bounding box center [178, 526] width 198 height 46
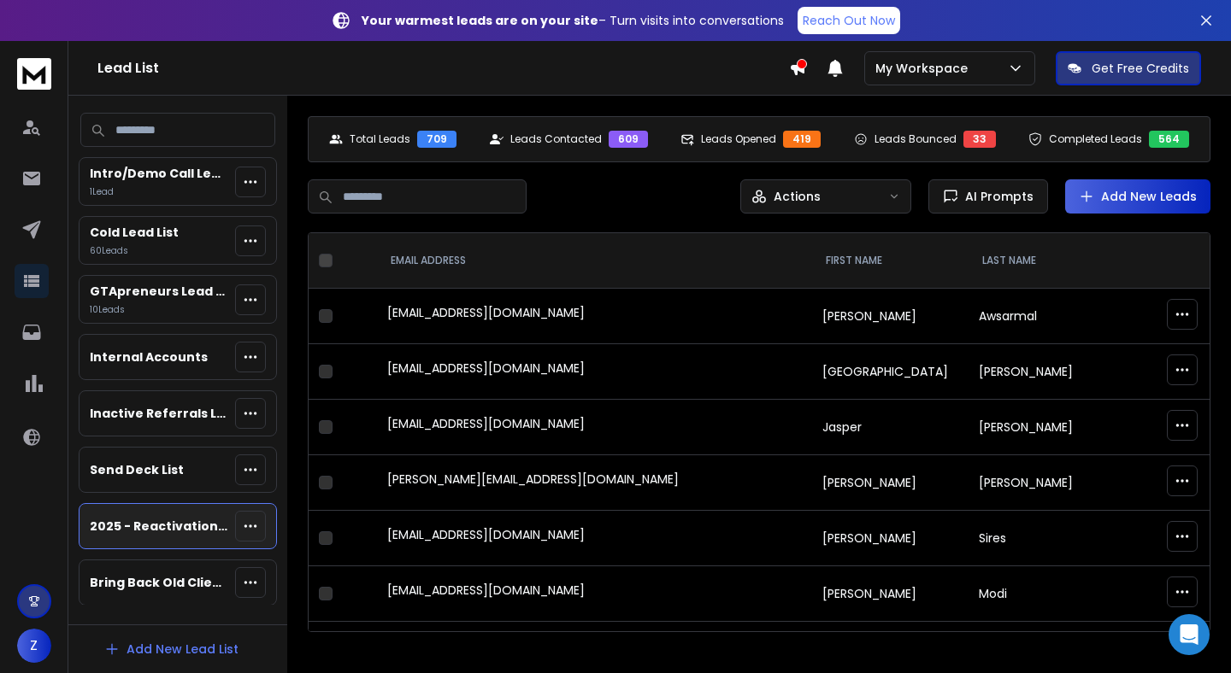
click at [605, 403] on td "[EMAIL_ADDRESS][DOMAIN_NAME]" at bounding box center [594, 428] width 435 height 56
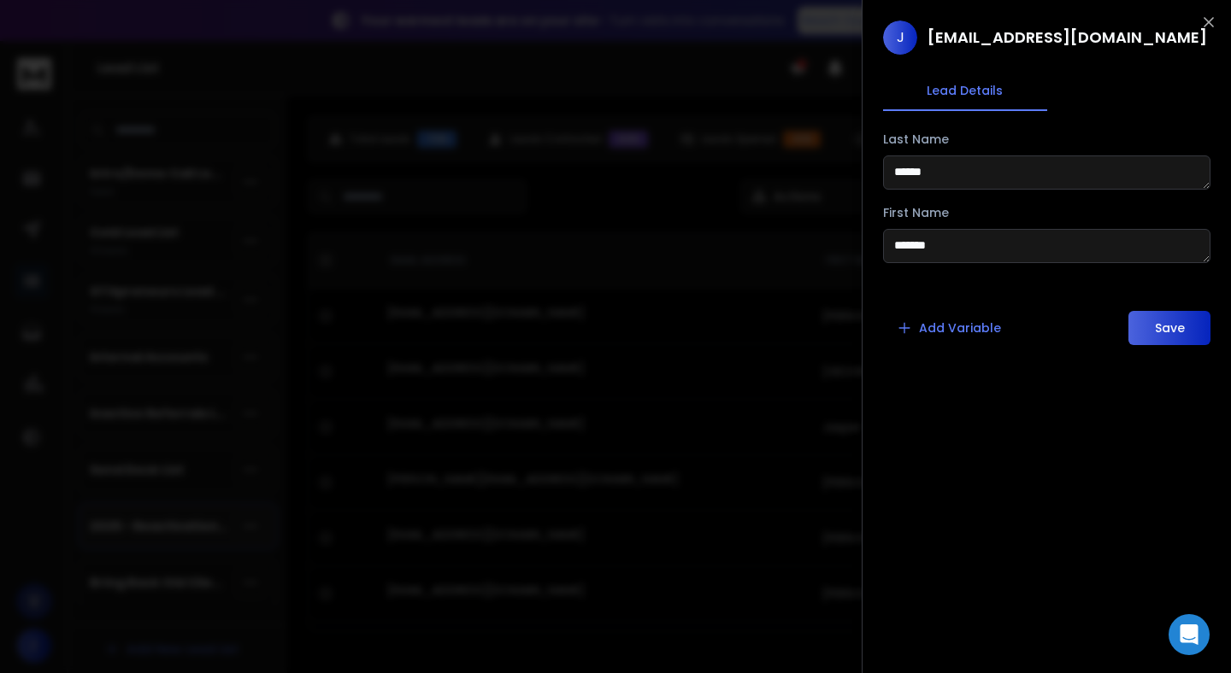
click at [618, 456] on div at bounding box center [615, 336] width 1231 height 673
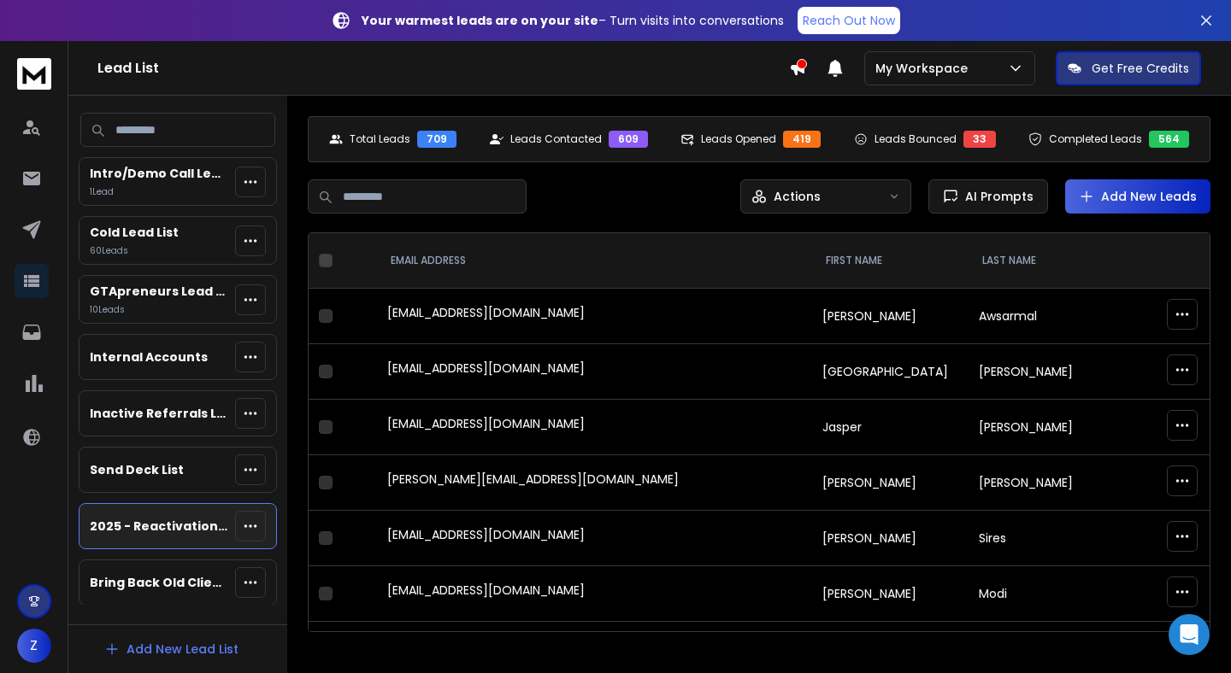
click at [556, 141] on p "Leads Contacted" at bounding box center [555, 139] width 91 height 14
click at [803, 72] on icon at bounding box center [797, 68] width 17 height 17
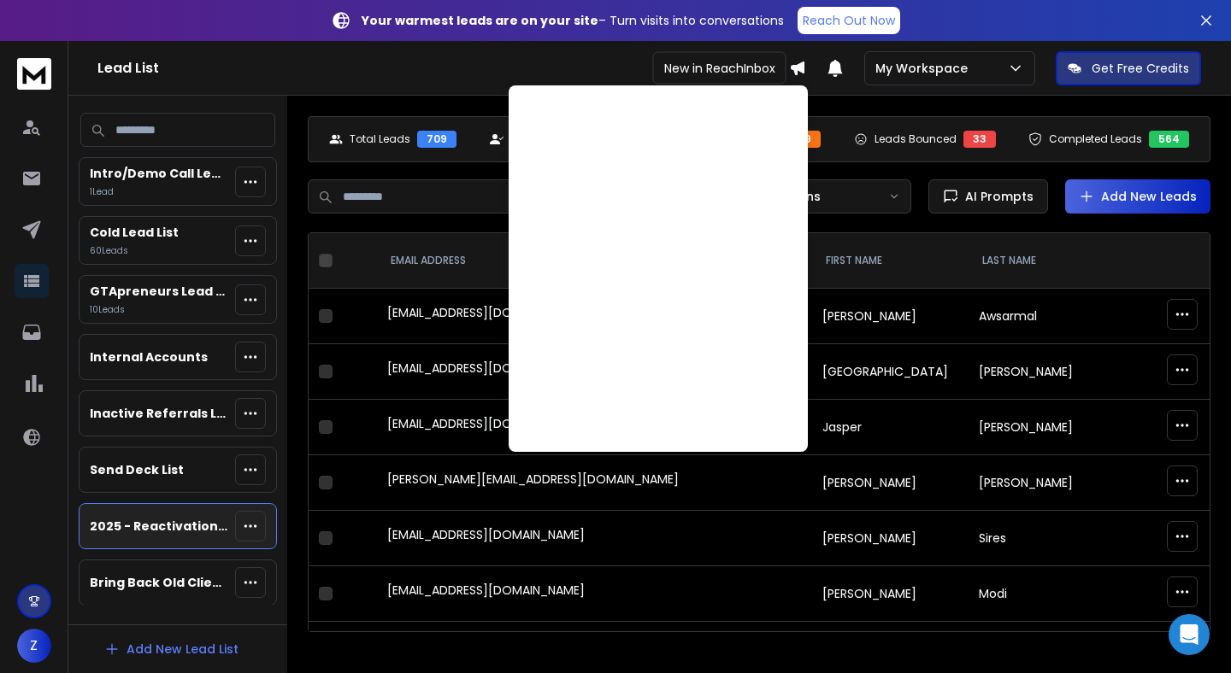
click at [803, 72] on icon at bounding box center [797, 68] width 17 height 17
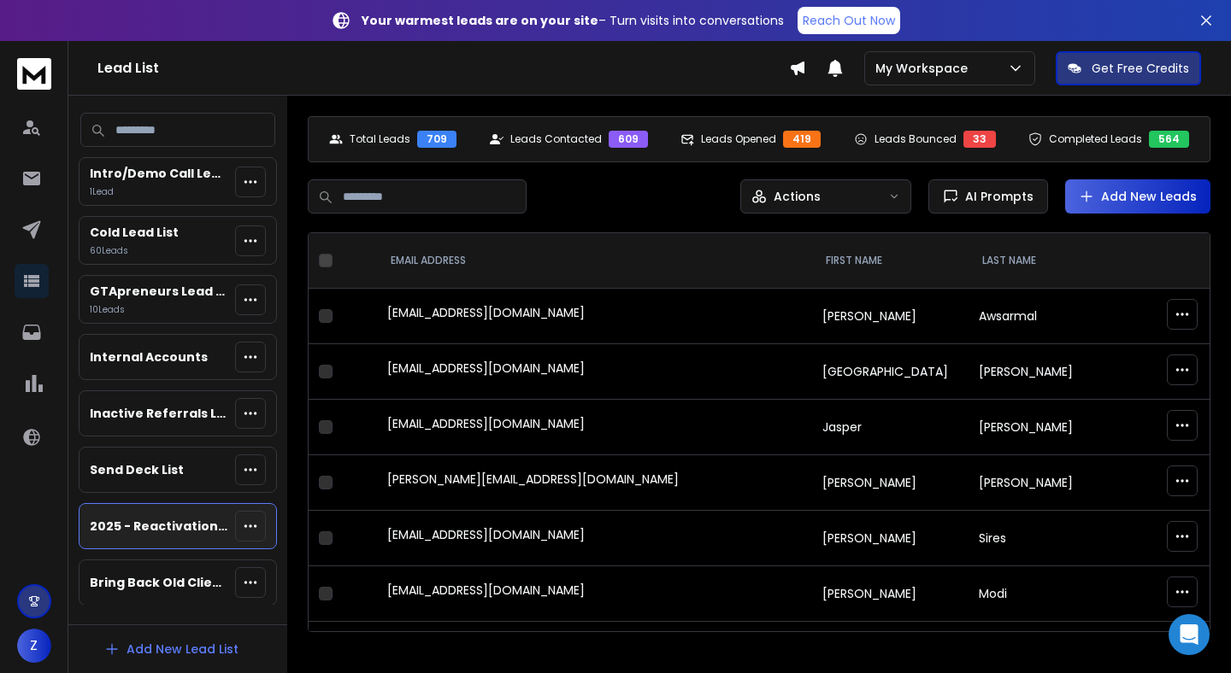
click at [933, 146] on div "Leads Bounced 33" at bounding box center [925, 139] width 142 height 17
click at [895, 191] on icon "button" at bounding box center [894, 197] width 12 height 14
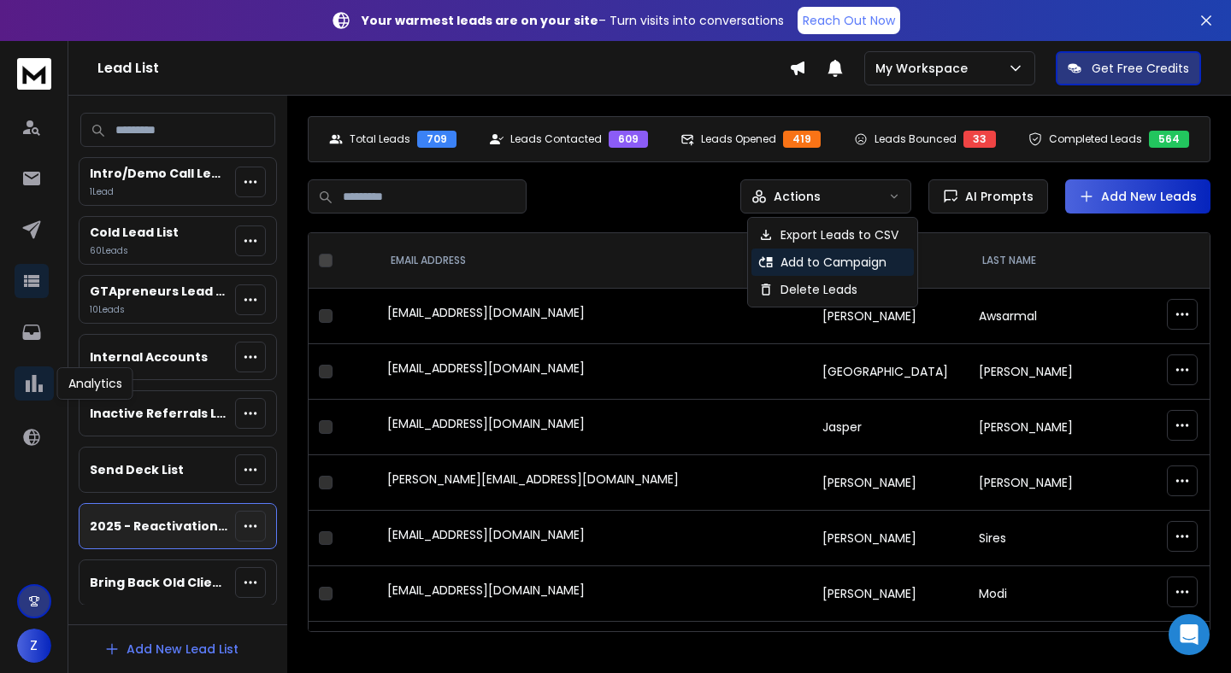
click at [32, 389] on icon at bounding box center [34, 383] width 17 height 17
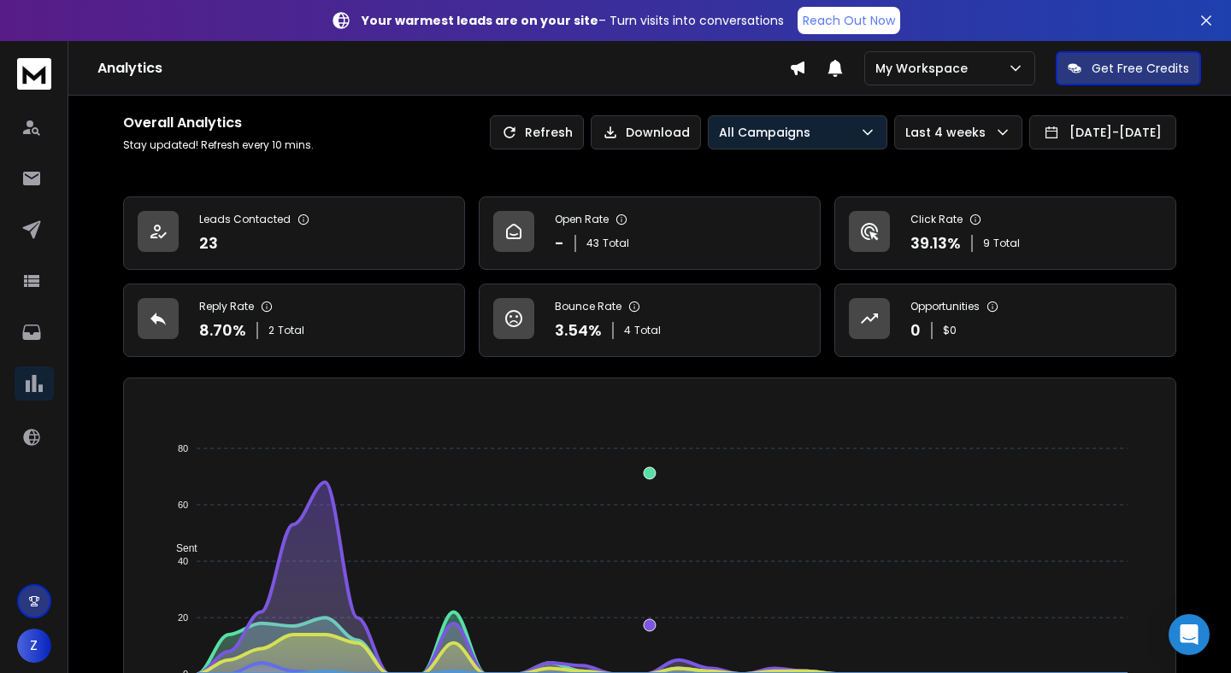
click at [759, 144] on button "All Campaigns" at bounding box center [797, 132] width 179 height 34
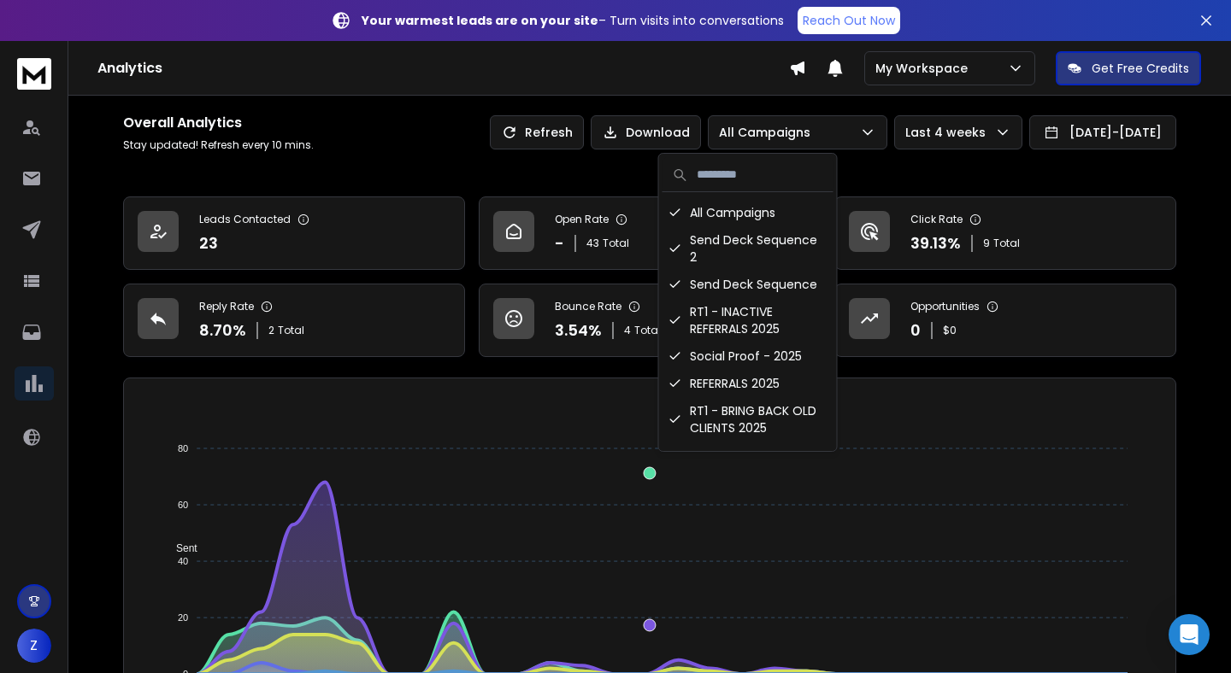
click at [367, 193] on div "Overall Analytics Stay updated! Refresh every 10 mins. Refresh Download All Cam…" at bounding box center [649, 585] width 1053 height 945
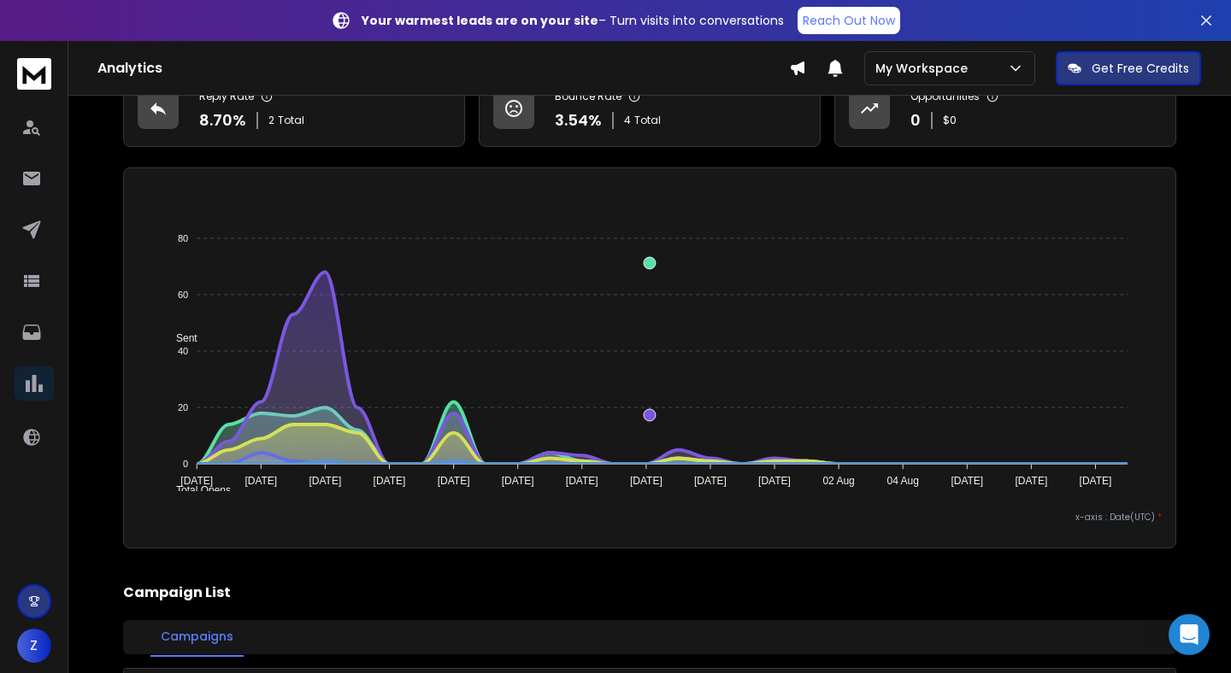
scroll to position [402, 0]
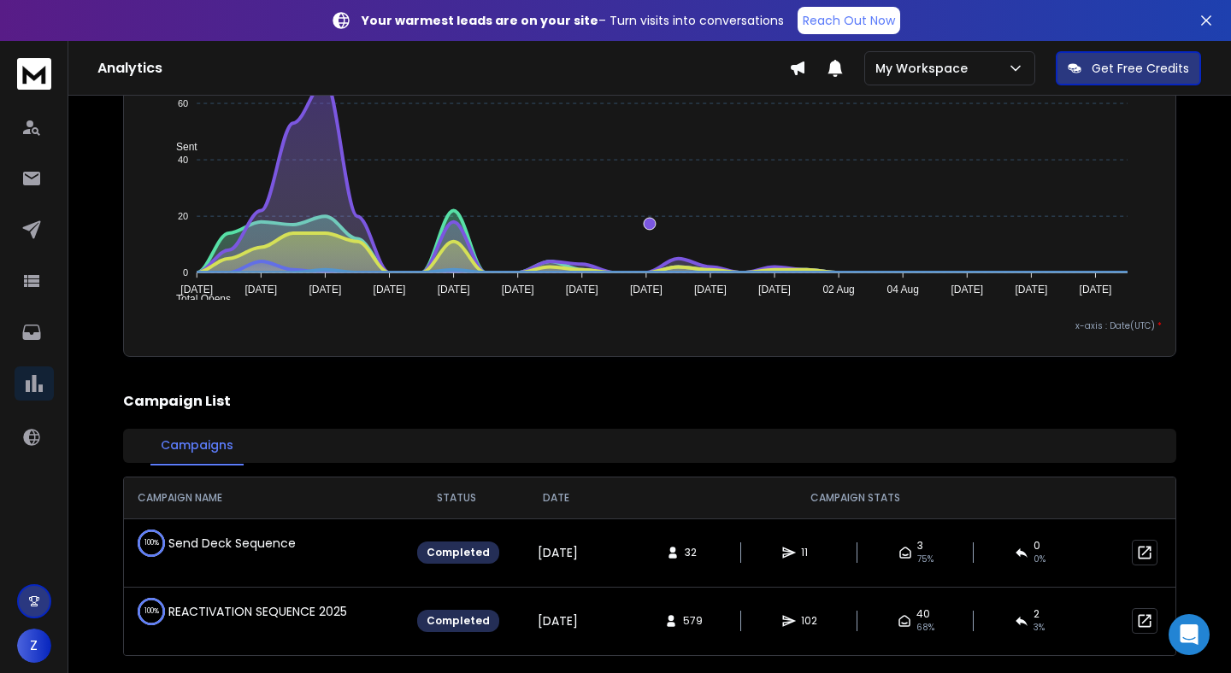
click at [307, 621] on td "100 % REACTIVATION SEQUENCE 2025" at bounding box center [259, 612] width 271 height 48
click at [703, 624] on span "579" at bounding box center [693, 622] width 20 height 14
click at [33, 278] on icon at bounding box center [31, 281] width 15 height 12
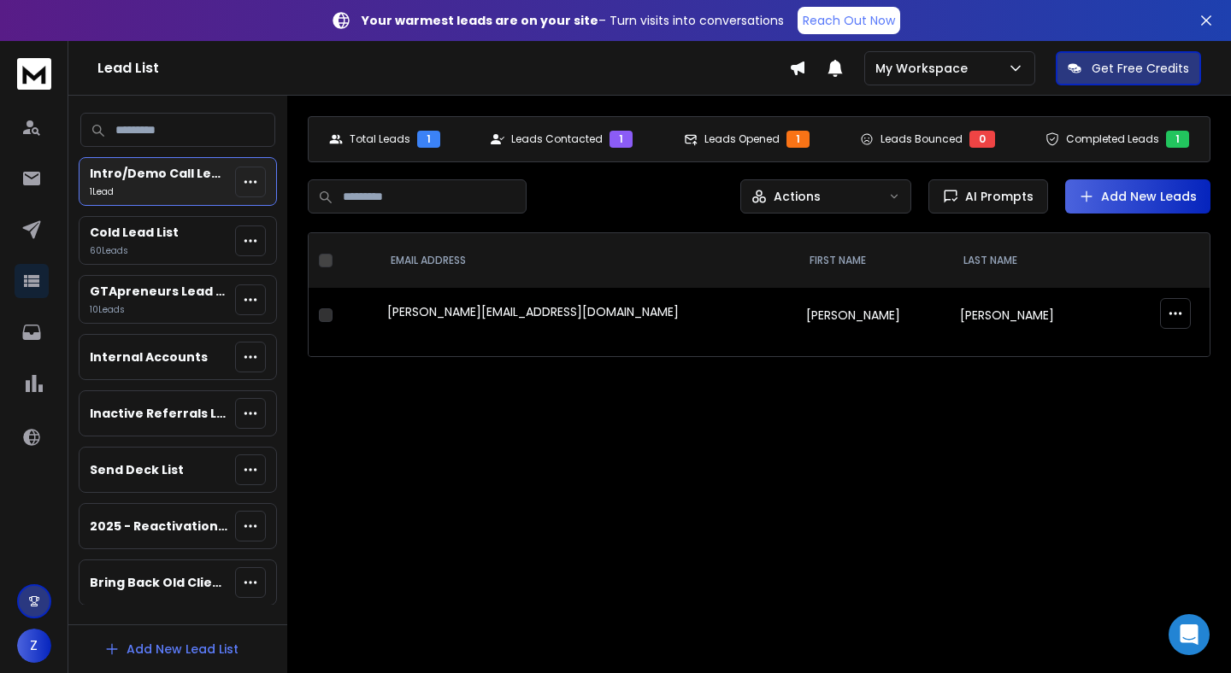
click at [791, 139] on div "1" at bounding box center [797, 139] width 23 height 17
click at [858, 196] on div "Actions" at bounding box center [816, 196] width 130 height 17
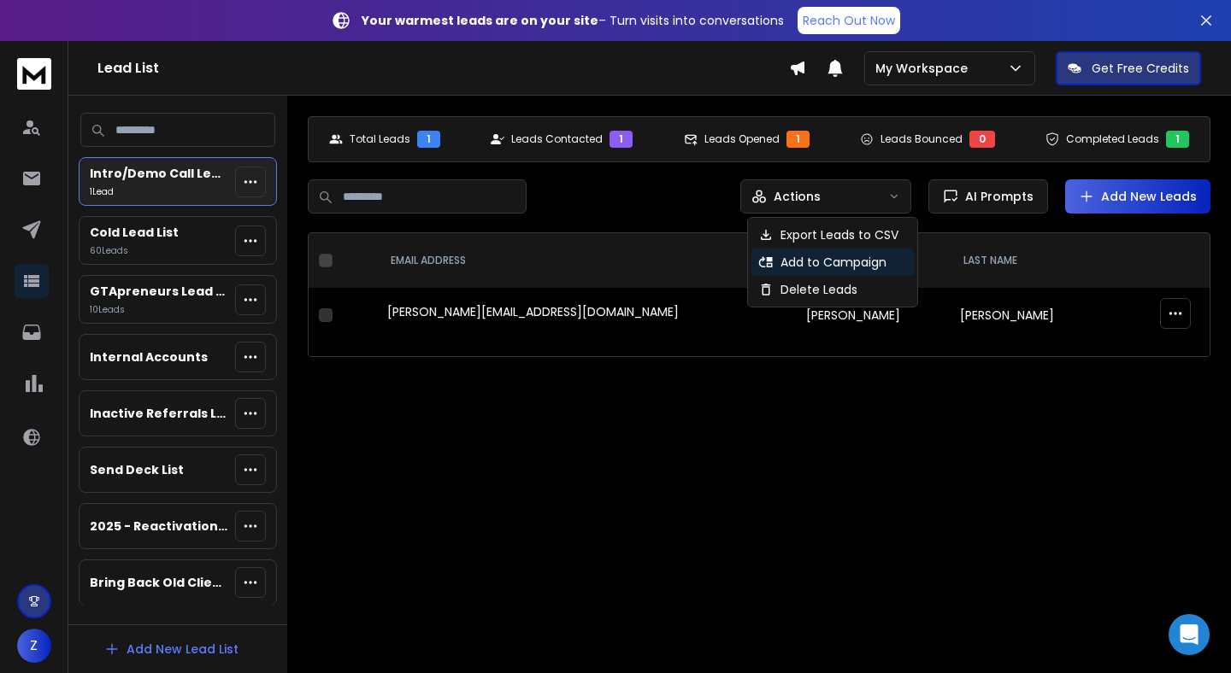
click at [838, 497] on div "Your warmest leads are on your site – Turn visits into conversations Reach Out …" at bounding box center [615, 336] width 1231 height 673
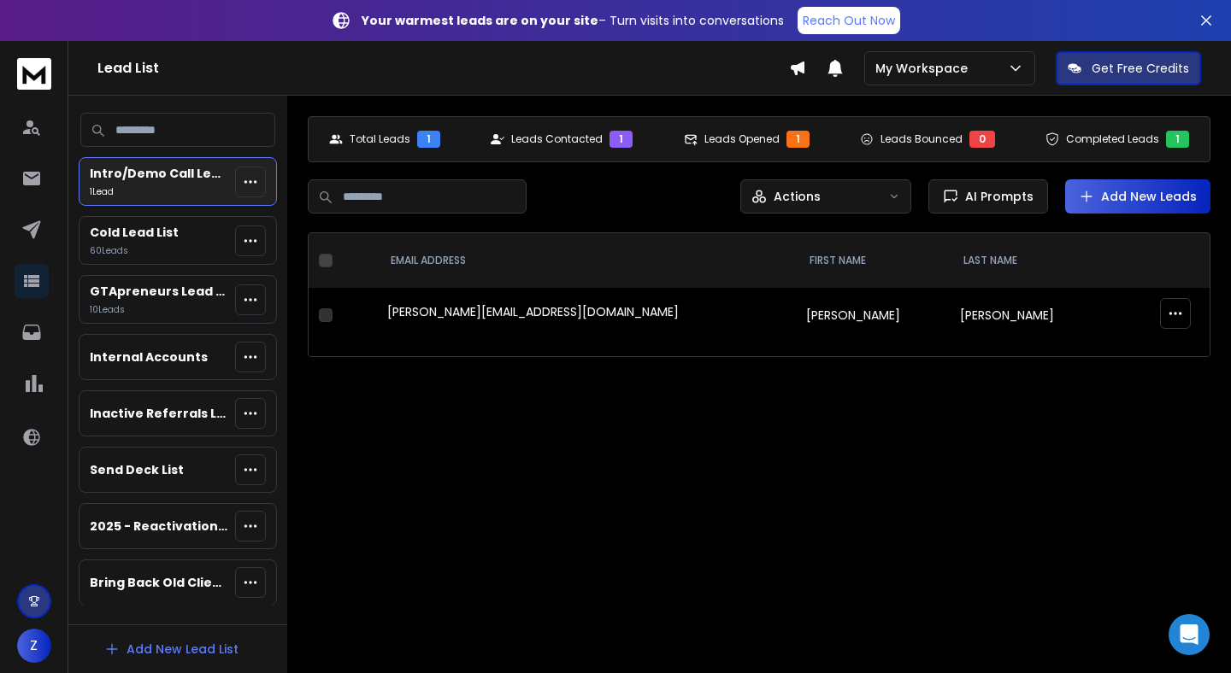
click at [190, 252] on div "Cold Lead List 60 Lead s" at bounding box center [178, 240] width 198 height 49
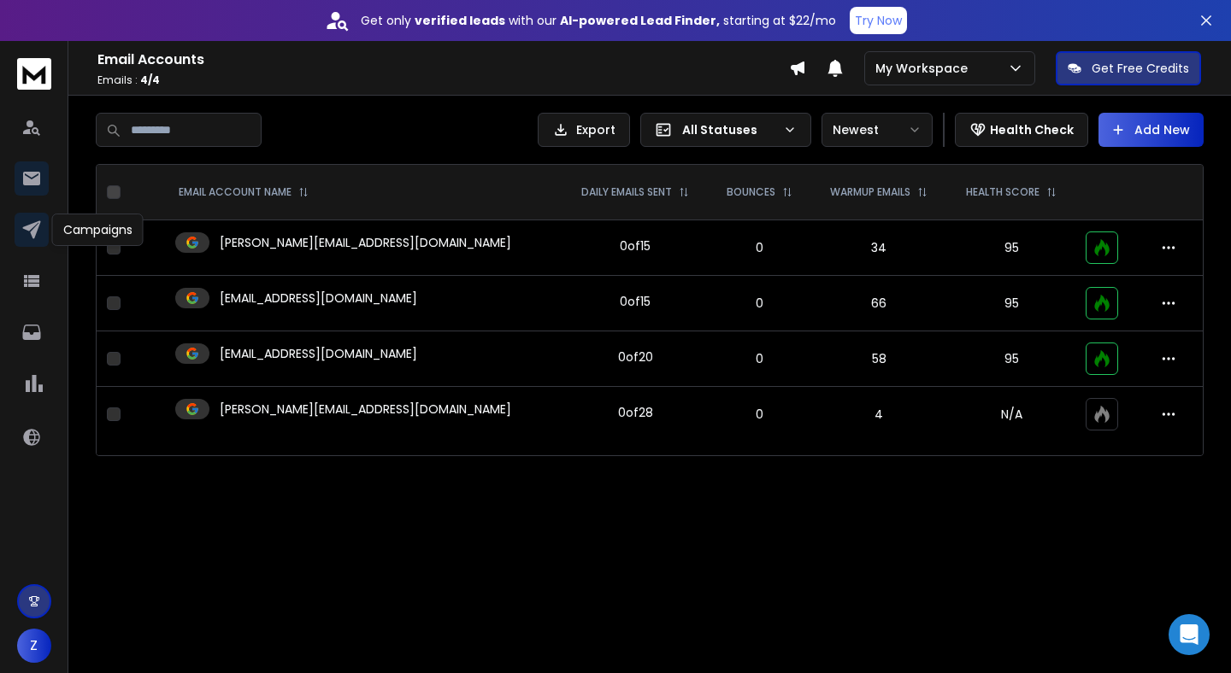
click at [37, 232] on icon at bounding box center [31, 230] width 21 height 21
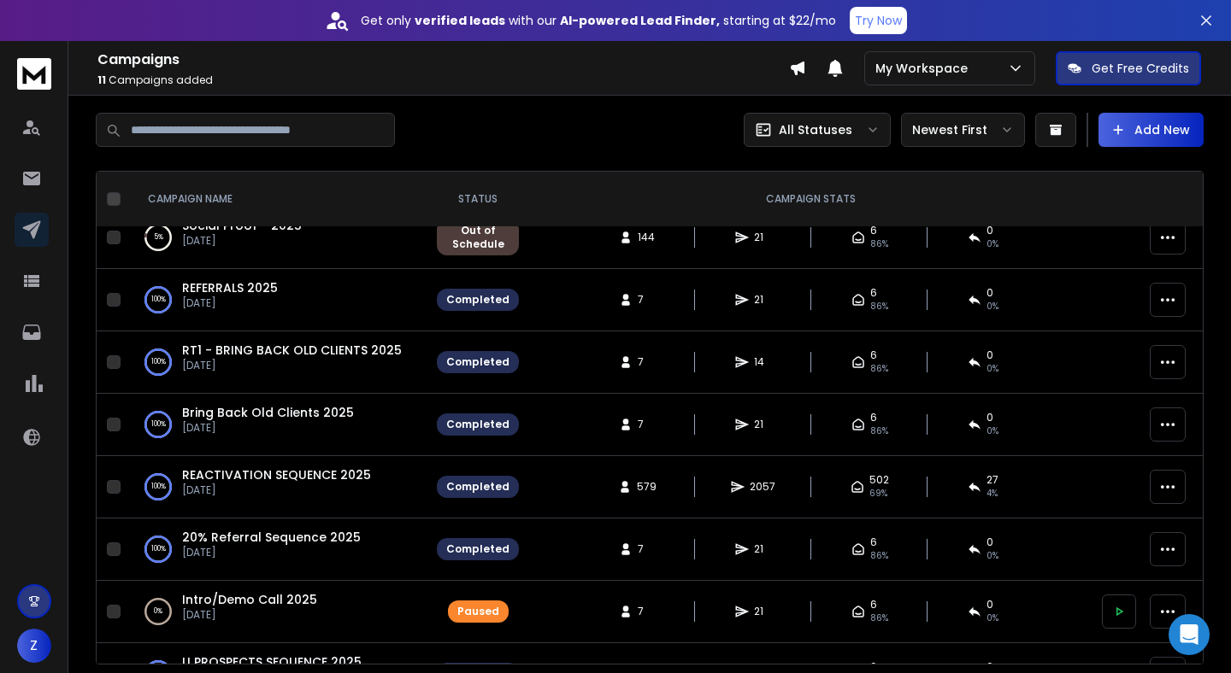
scroll to position [262, 0]
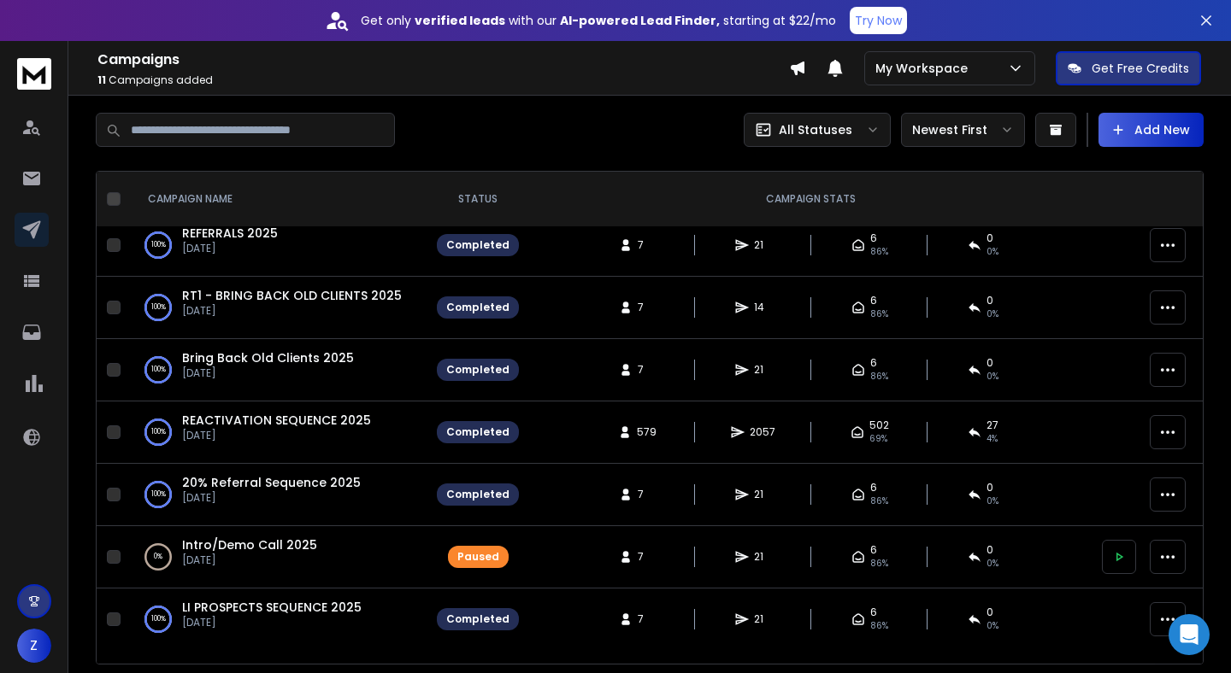
click at [373, 422] on div "100 % REACTIVATION SEQUENCE 2025 [DATE]" at bounding box center [276, 432] width 265 height 41
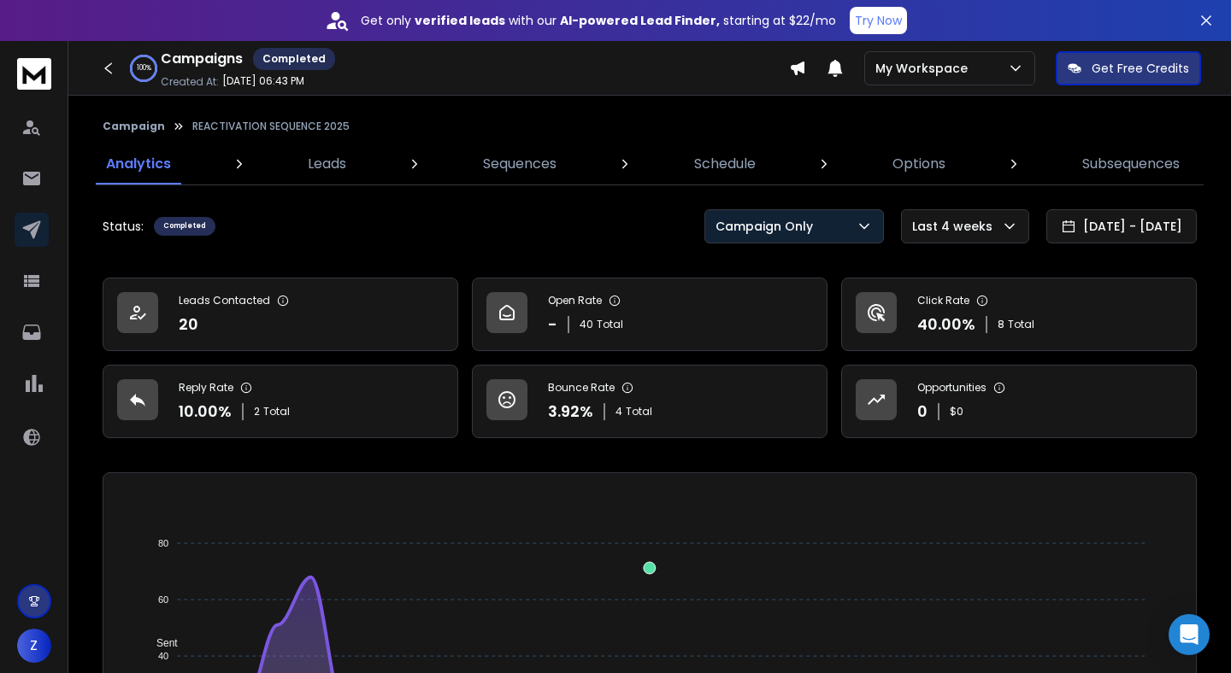
click at [763, 233] on p "Campaign Only" at bounding box center [767, 226] width 104 height 17
click at [762, 233] on p "Campaign Only" at bounding box center [767, 226] width 104 height 17
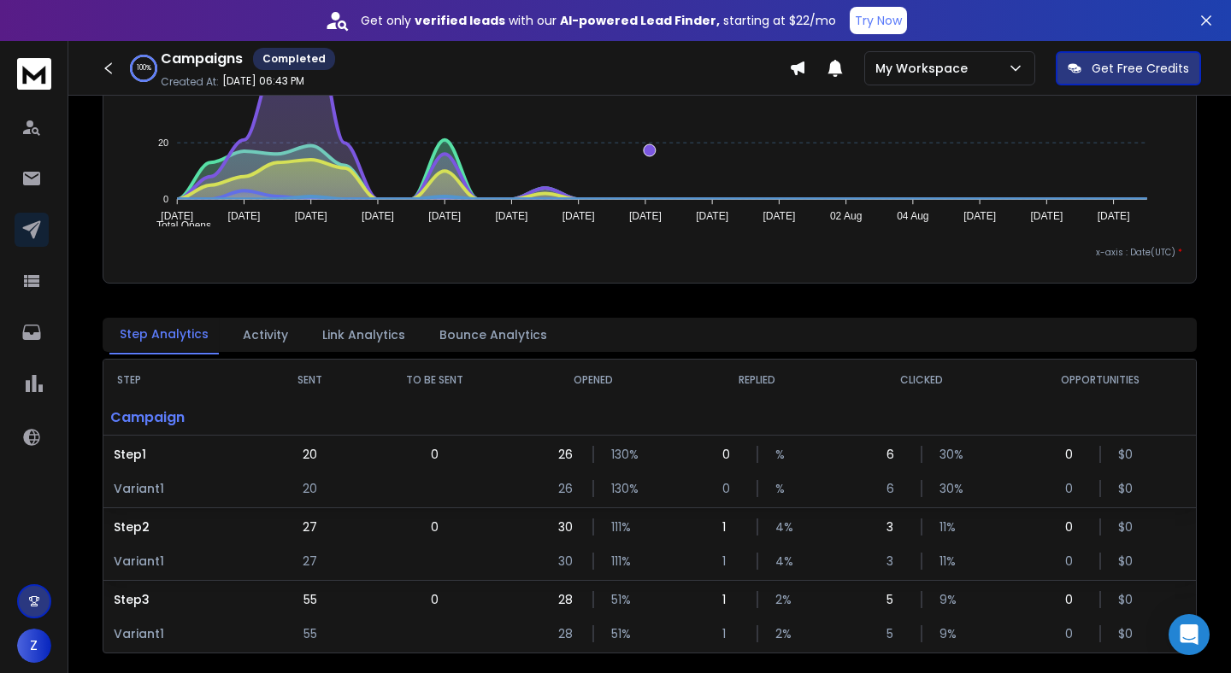
scroll to position [581, 0]
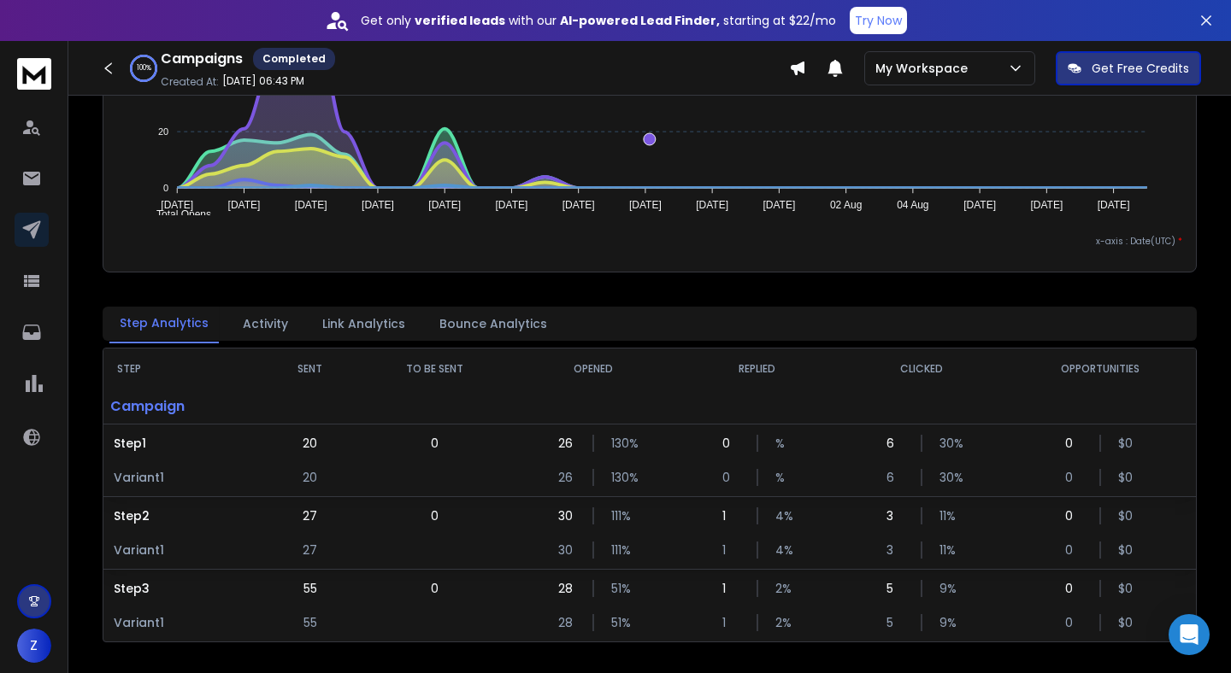
click at [260, 331] on button "Activity" at bounding box center [265, 324] width 66 height 38
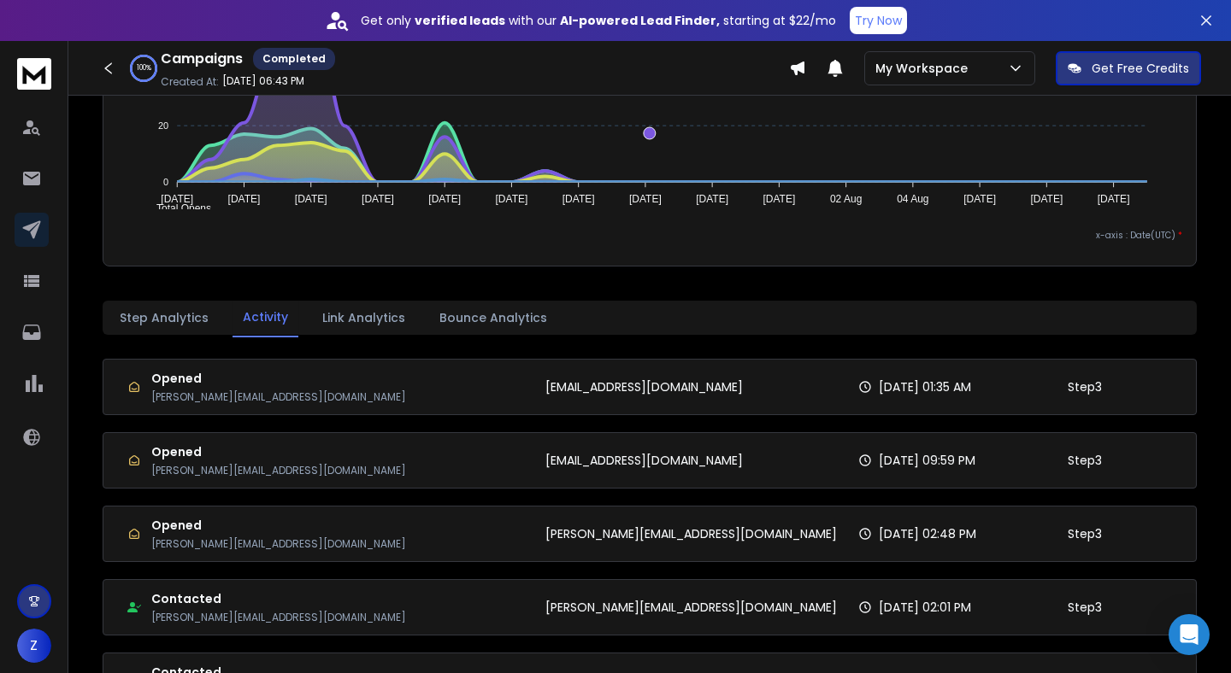
scroll to position [583, 0]
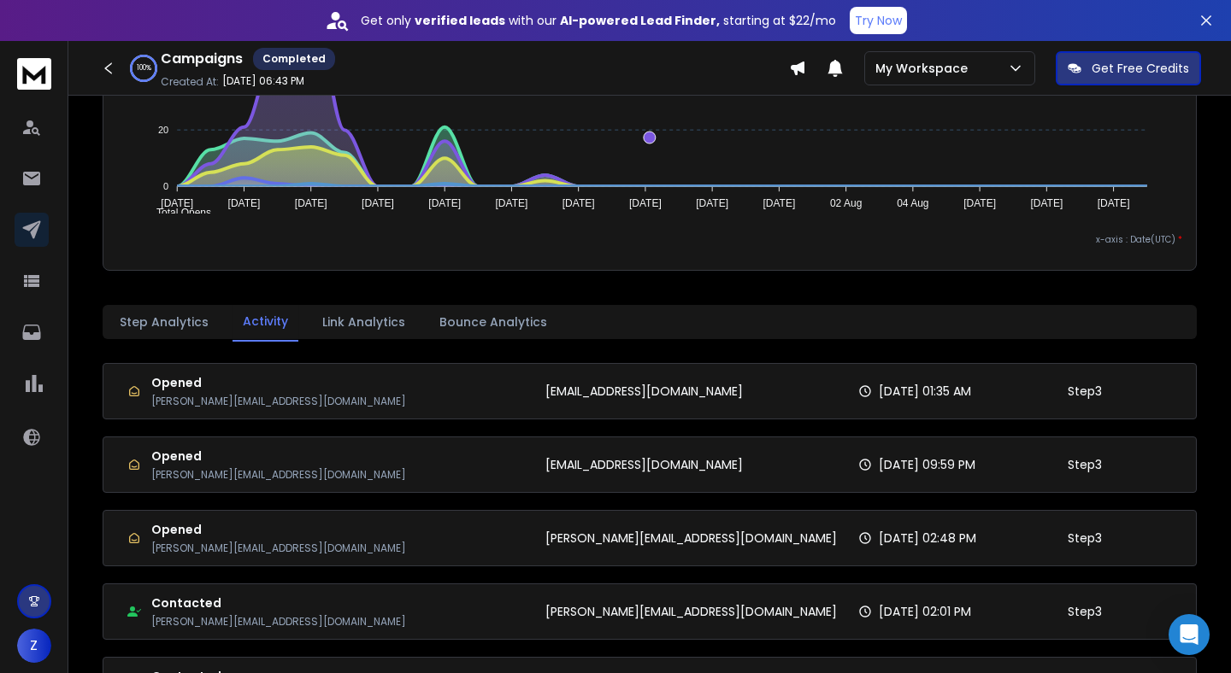
click at [360, 330] on button "Link Analytics" at bounding box center [363, 322] width 103 height 38
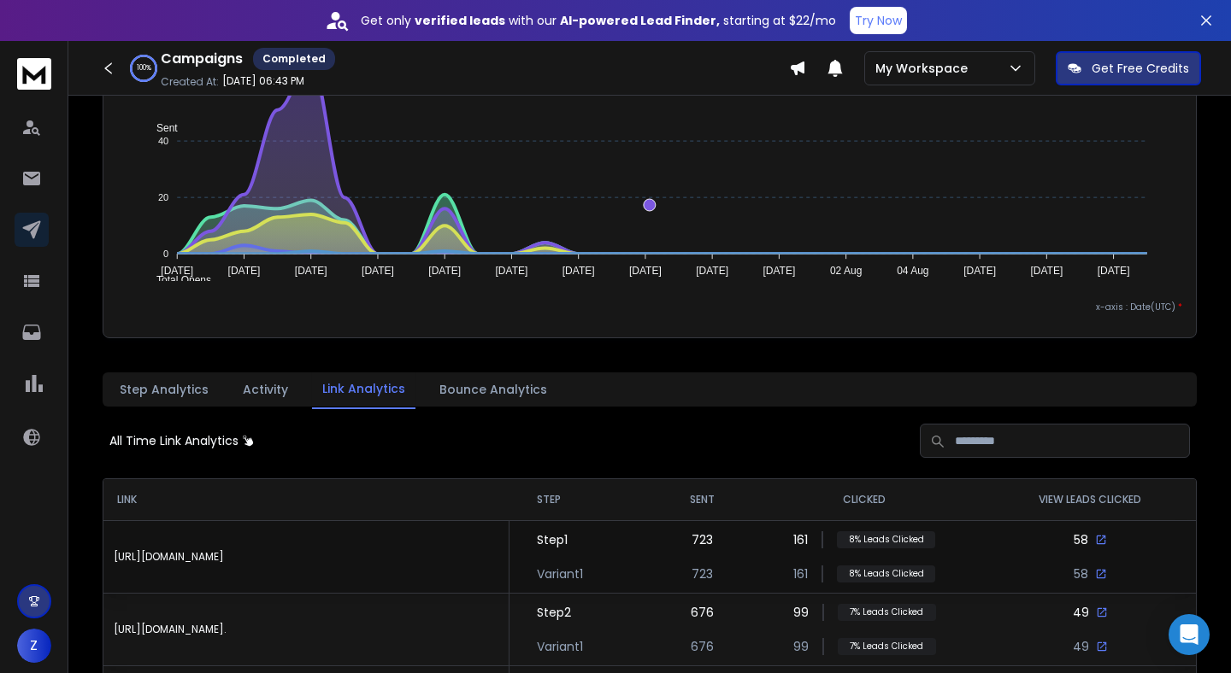
scroll to position [468, 0]
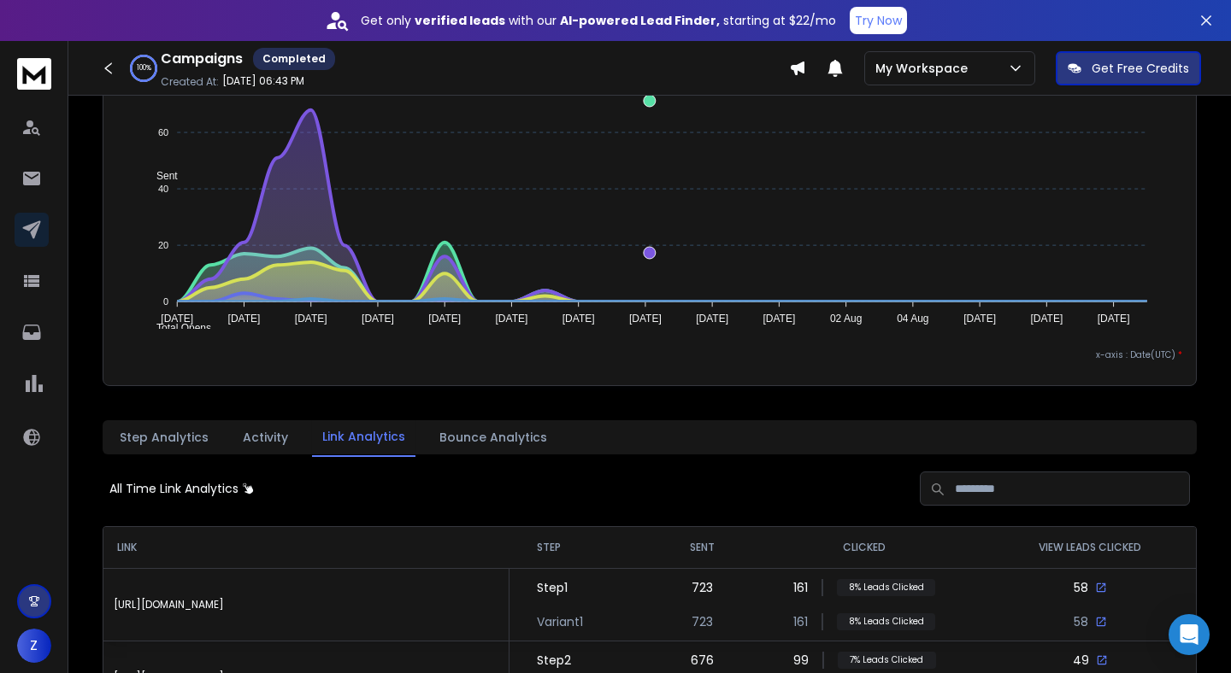
click at [484, 440] on button "Bounce Analytics" at bounding box center [493, 438] width 128 height 38
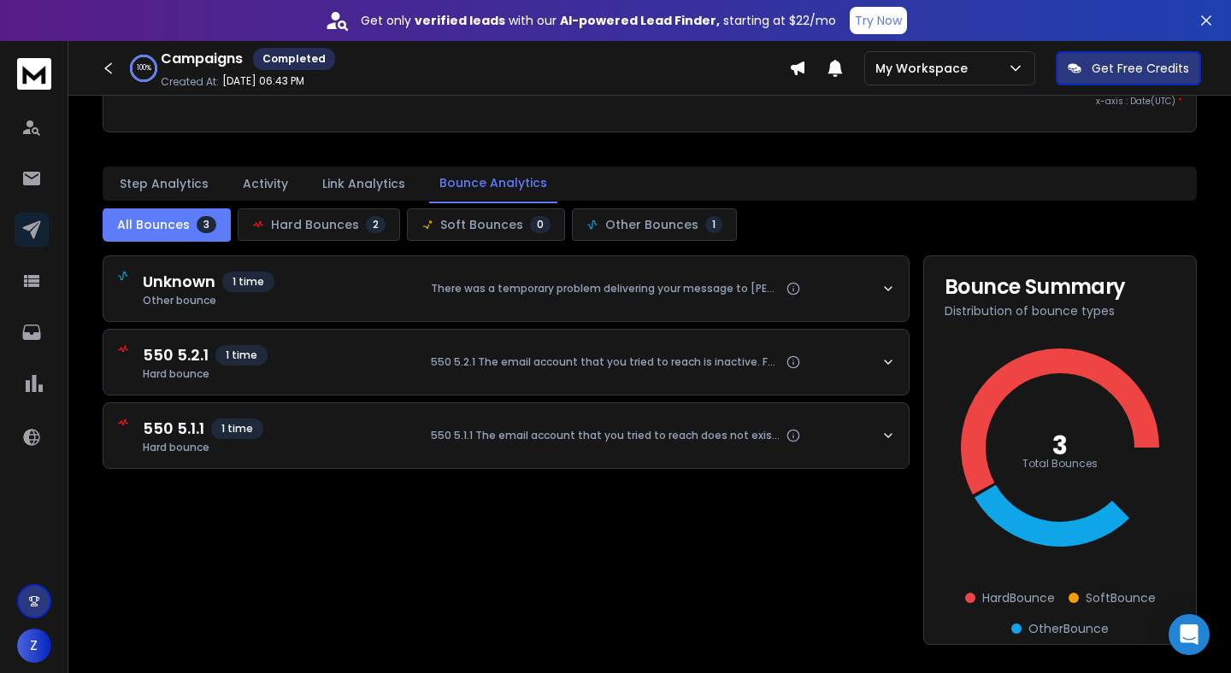
scroll to position [724, 0]
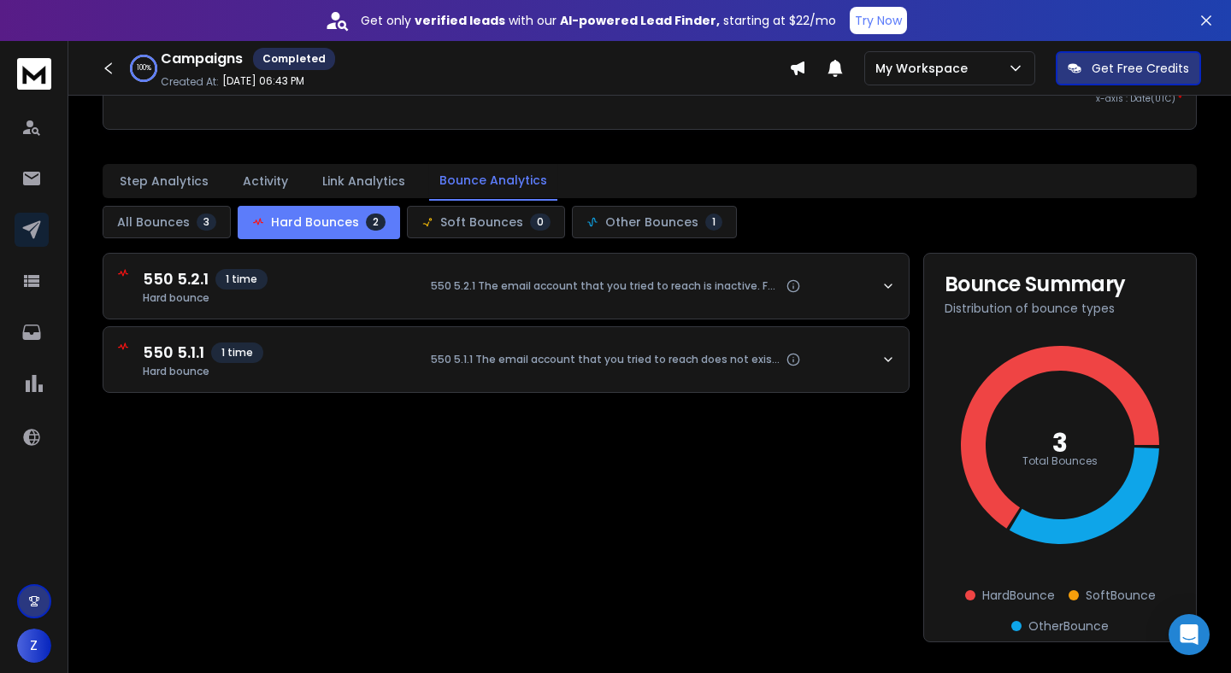
click at [313, 230] on button "Hard Bounces 2" at bounding box center [319, 222] width 162 height 33
click at [632, 227] on span "Other Bounces" at bounding box center [651, 222] width 93 height 17
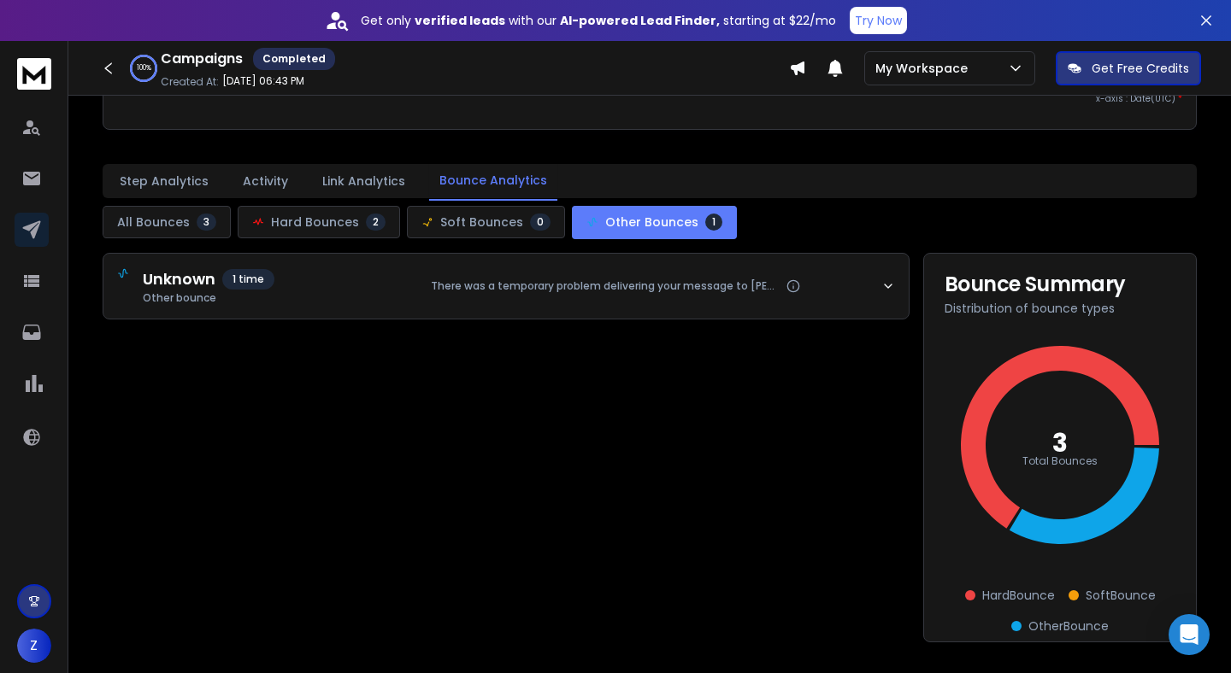
click at [345, 295] on div "Unknown 1 time Other bounce" at bounding box center [499, 287] width 764 height 38
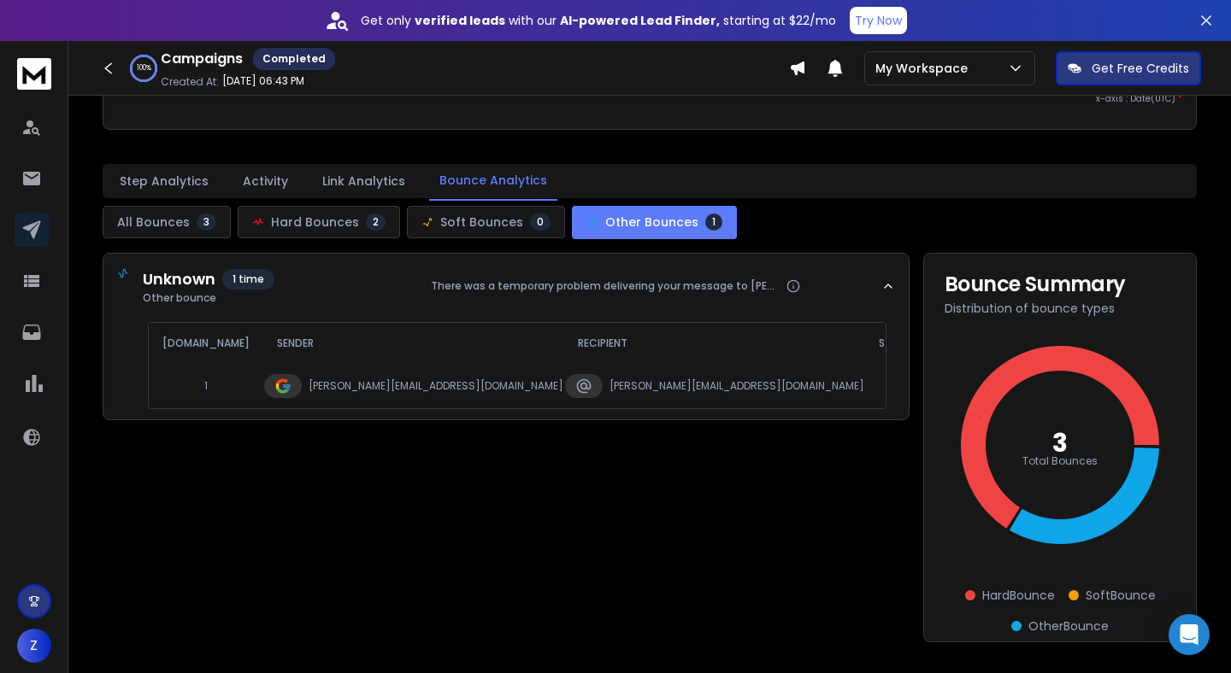
click at [290, 228] on span "Hard Bounces" at bounding box center [315, 222] width 88 height 17
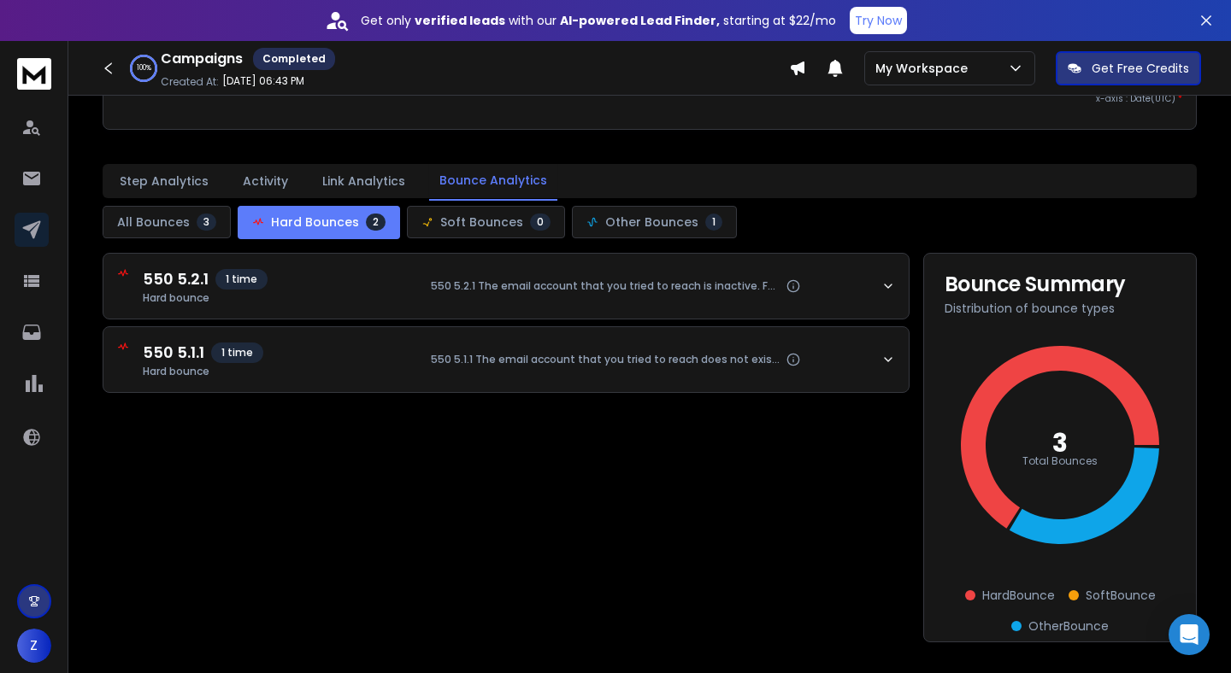
click at [346, 357] on div "550 5.1.1 1 time Hard bounce" at bounding box center [499, 360] width 764 height 38
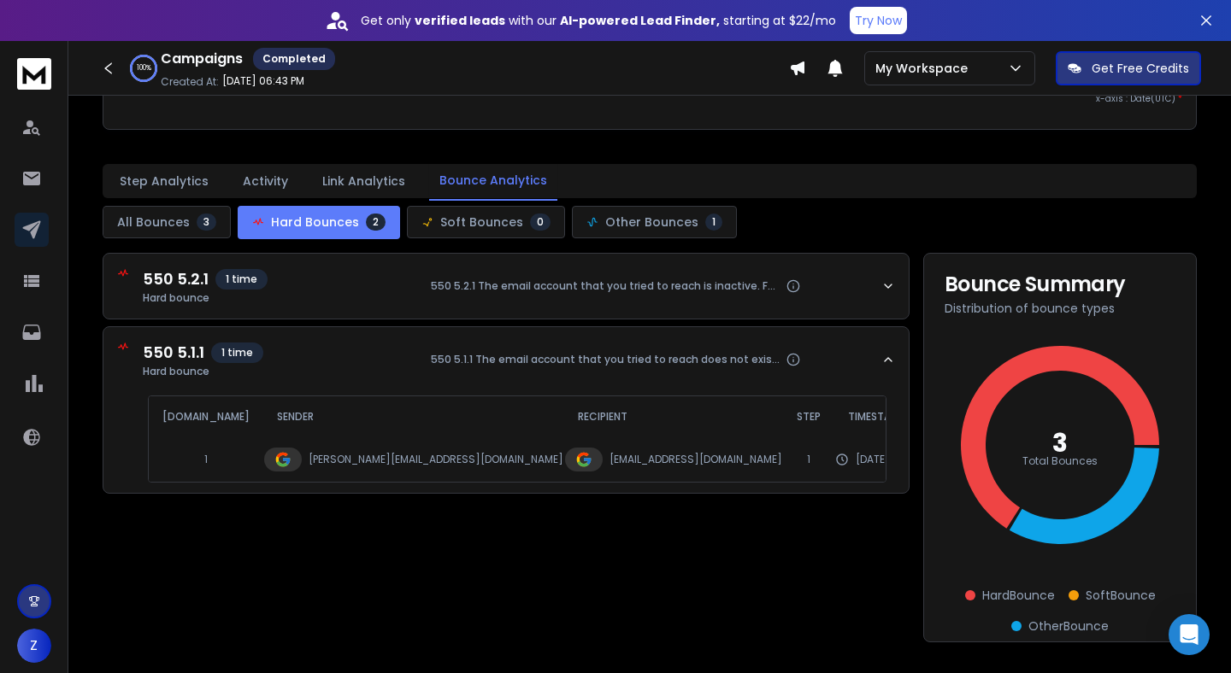
click at [339, 305] on button "550 5.2.1 1 time Hard bounce 550 5.2.1 The email account that you tried to reac…" at bounding box center [505, 286] width 805 height 65
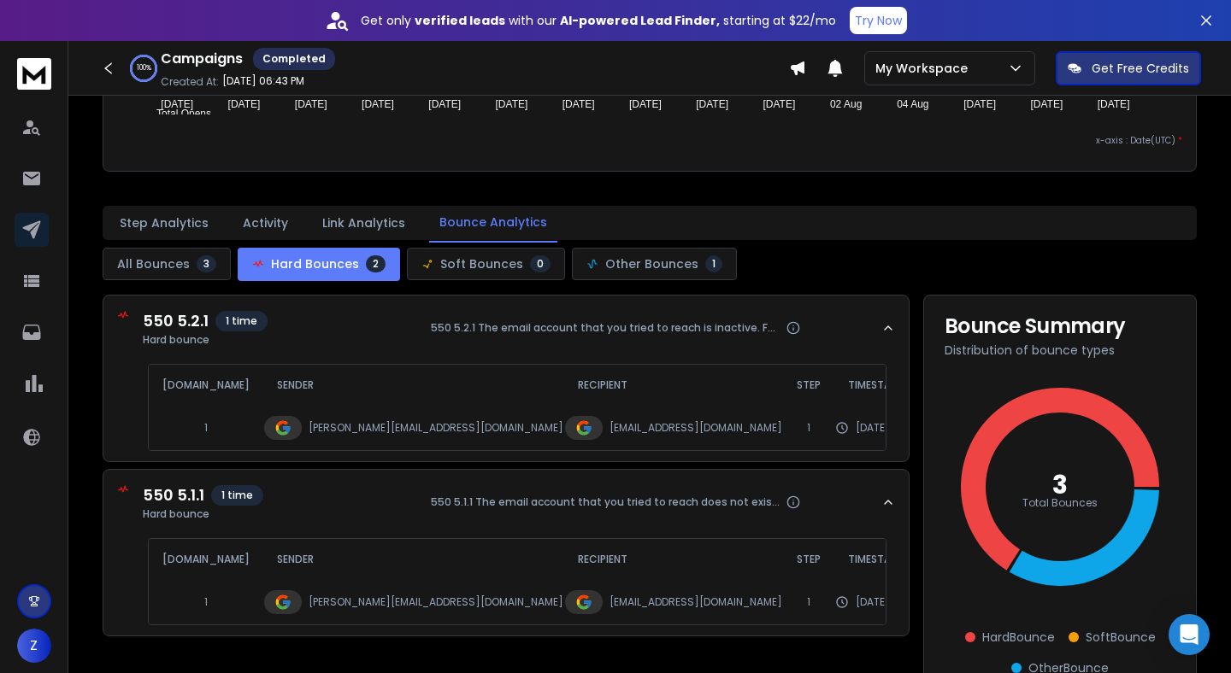
scroll to position [661, 0]
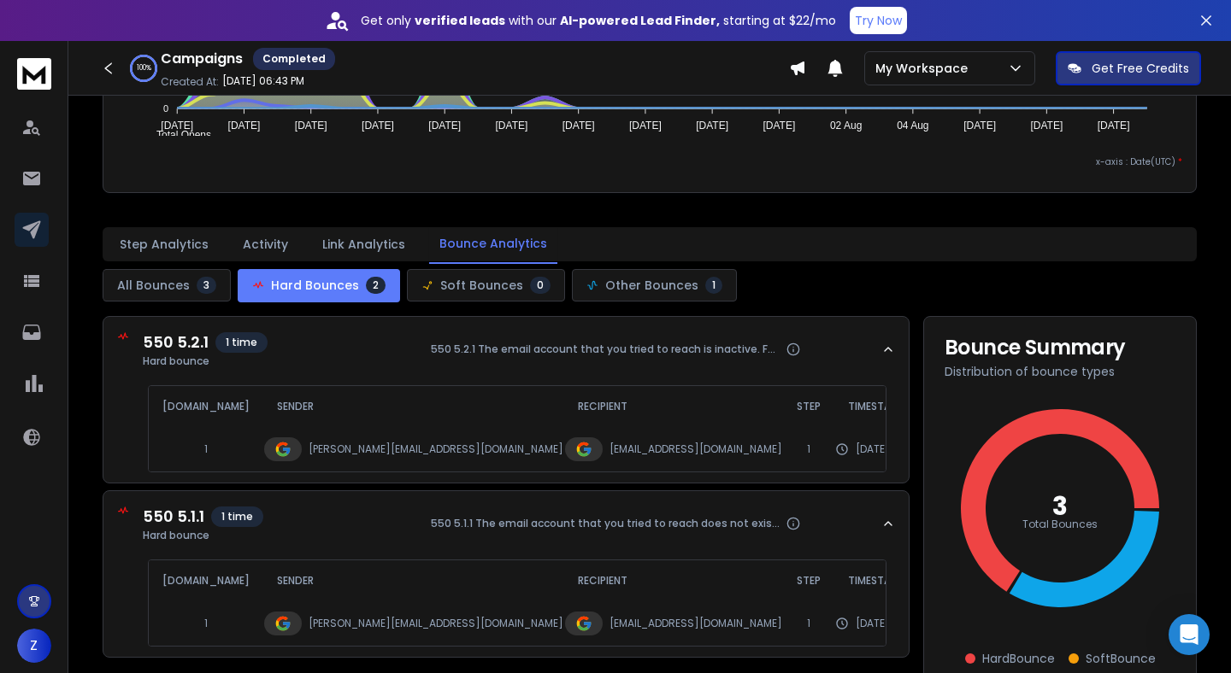
click at [377, 238] on button "Link Analytics" at bounding box center [363, 245] width 103 height 38
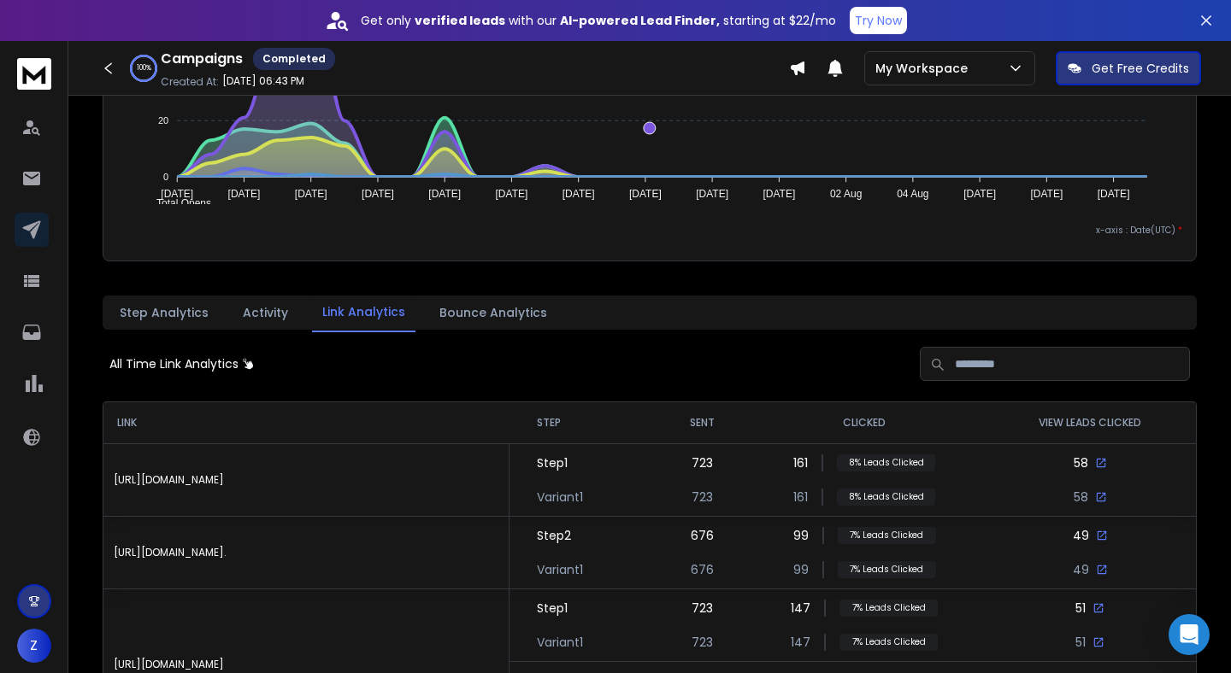
scroll to position [680, 0]
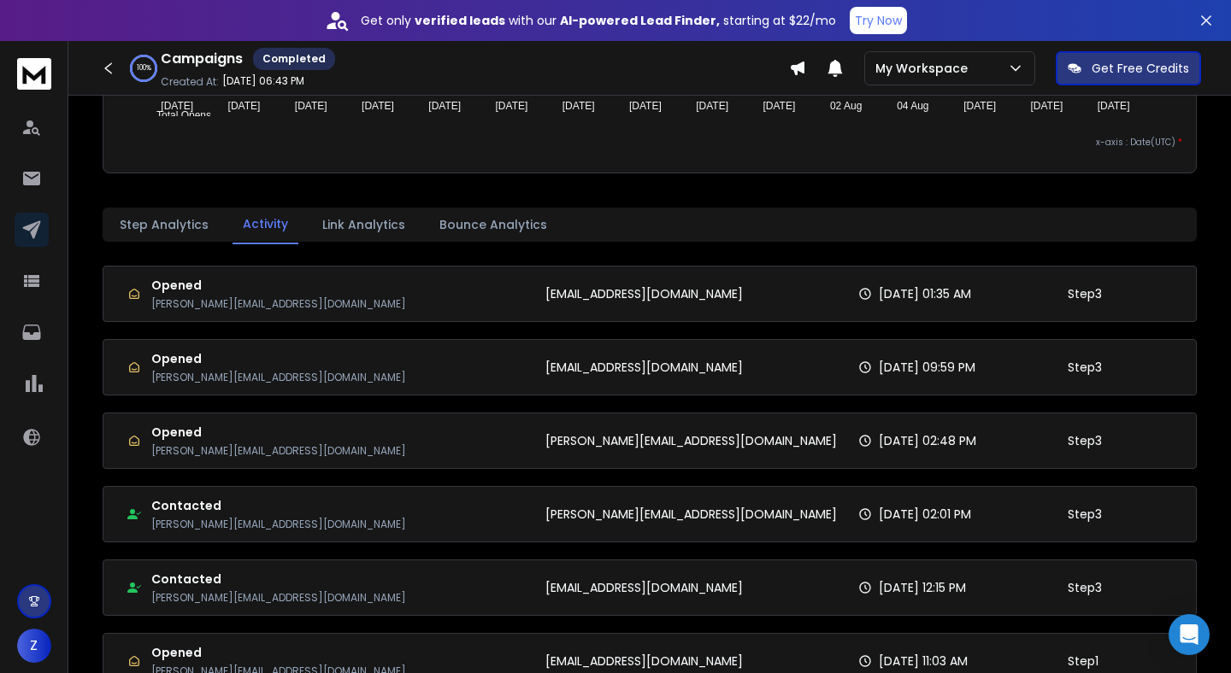
click at [254, 232] on button "Activity" at bounding box center [265, 224] width 66 height 39
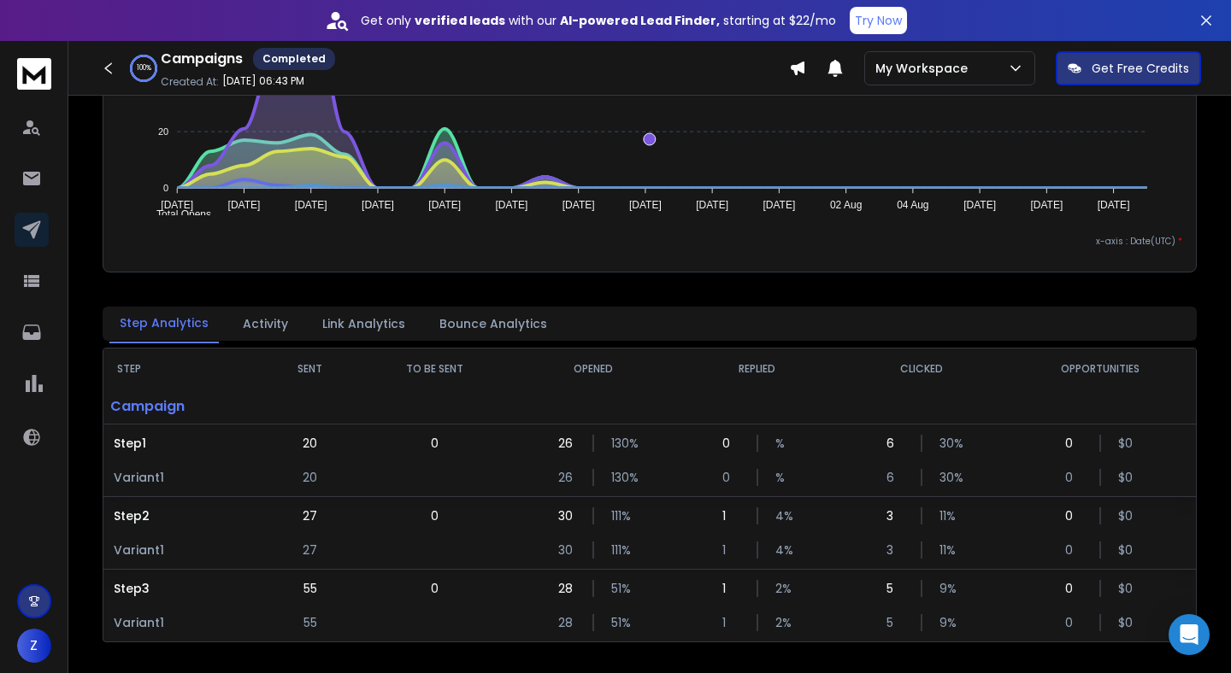
click at [268, 319] on button "Activity" at bounding box center [265, 324] width 66 height 38
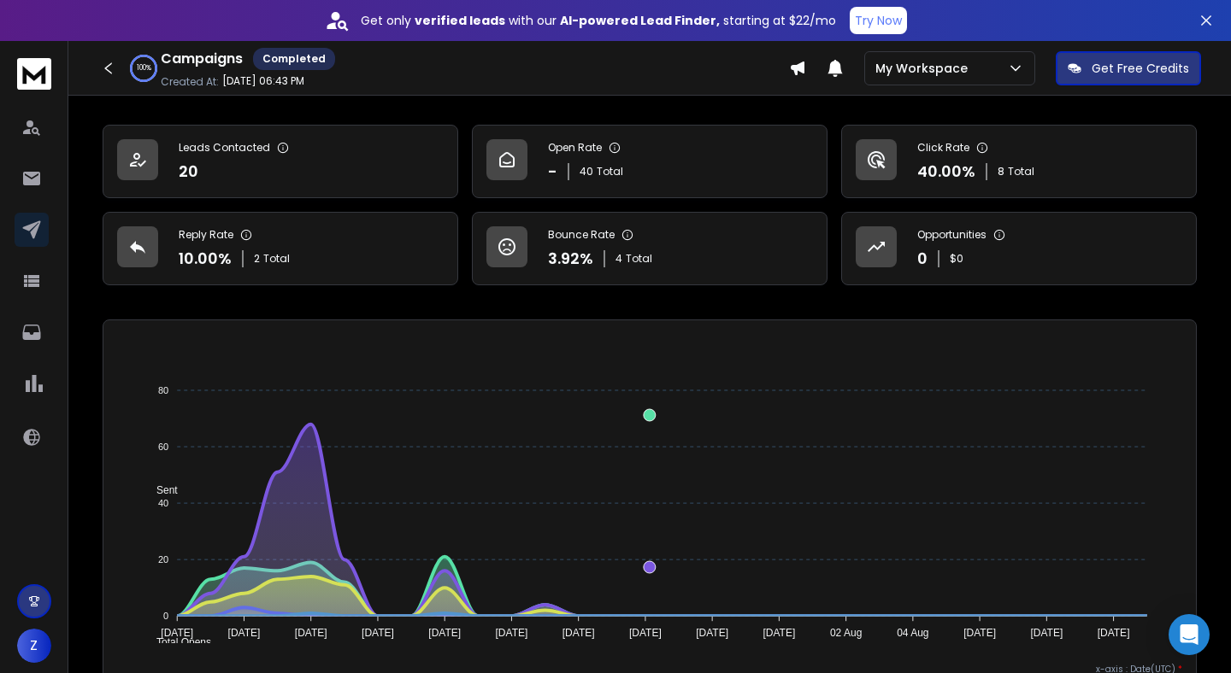
scroll to position [0, 0]
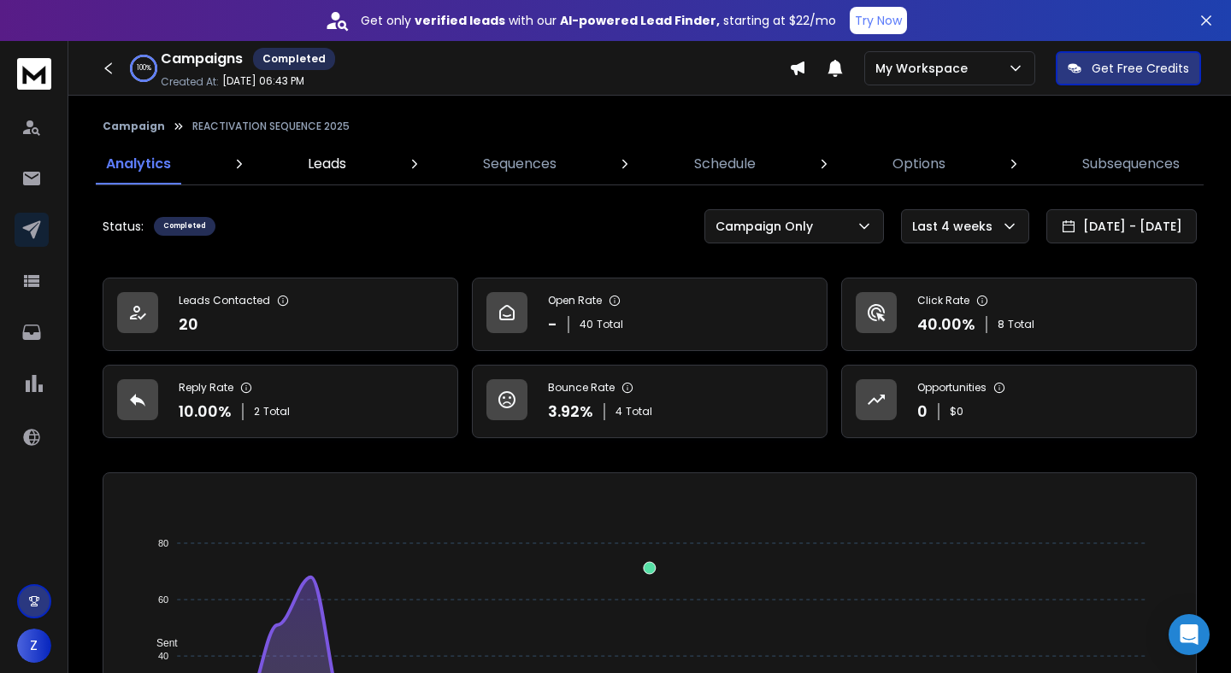
click at [312, 163] on p "Leads" at bounding box center [327, 164] width 38 height 21
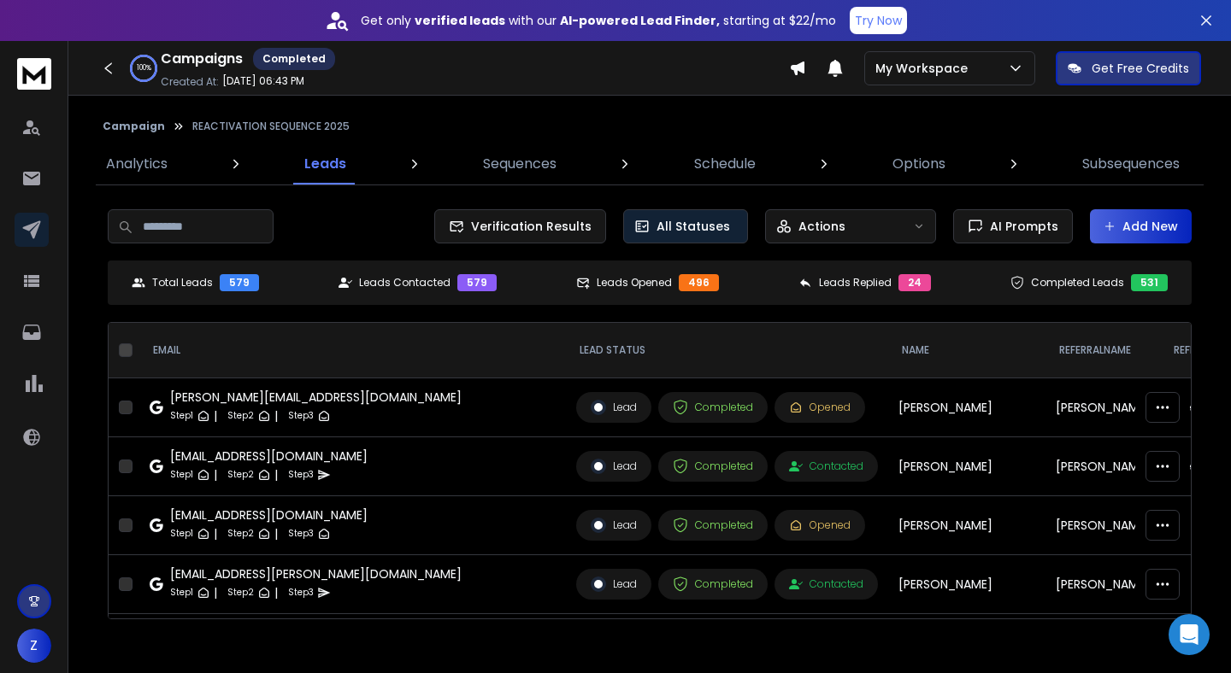
click at [710, 230] on p "All Statuses" at bounding box center [693, 226] width 74 height 17
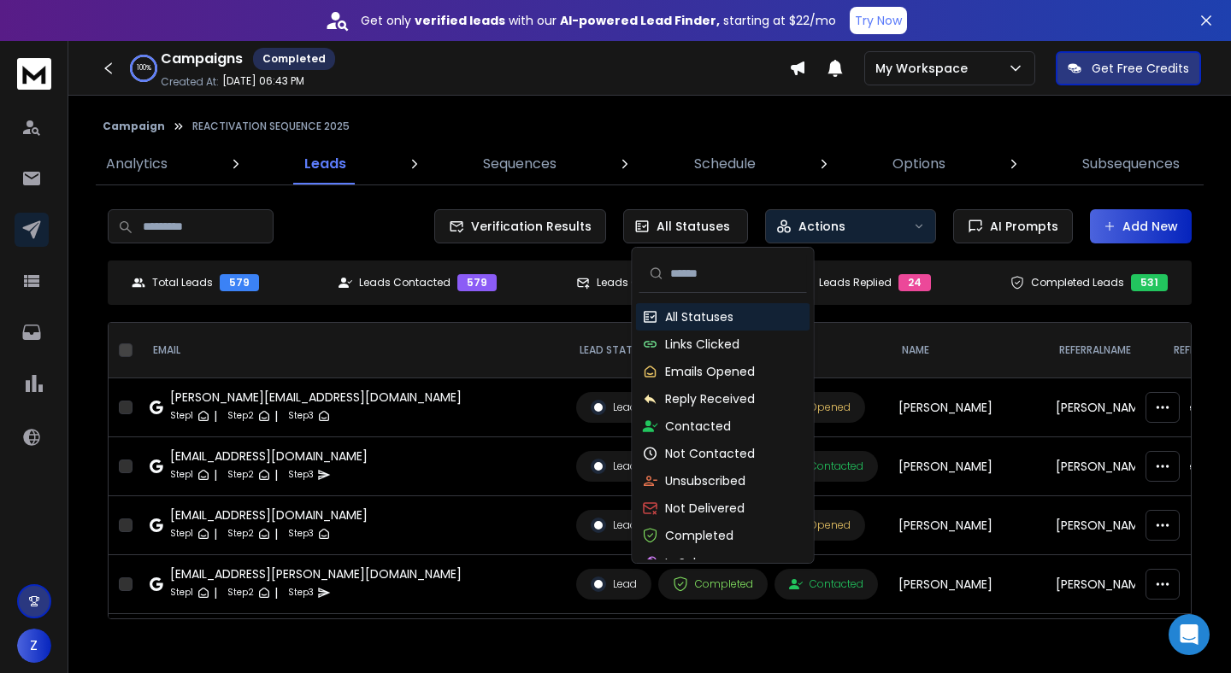
click at [829, 234] on p "Actions" at bounding box center [821, 226] width 47 height 17
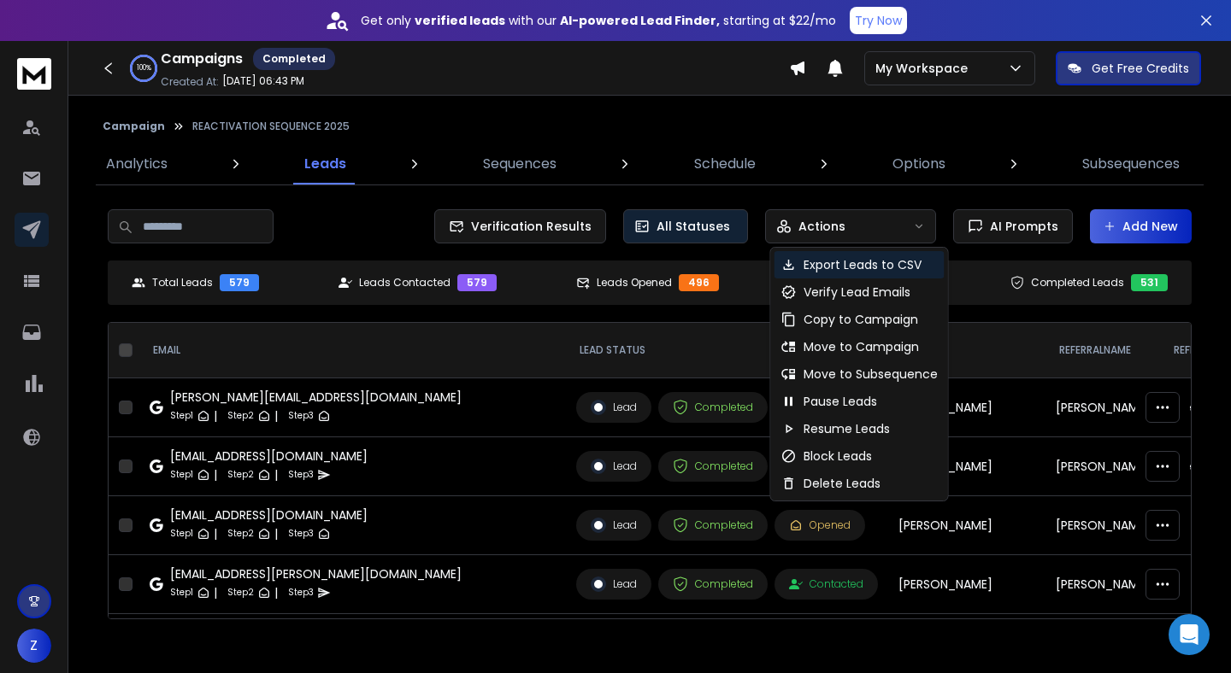
click at [682, 226] on p "All Statuses" at bounding box center [693, 226] width 74 height 17
